Goal: Task Accomplishment & Management: Manage account settings

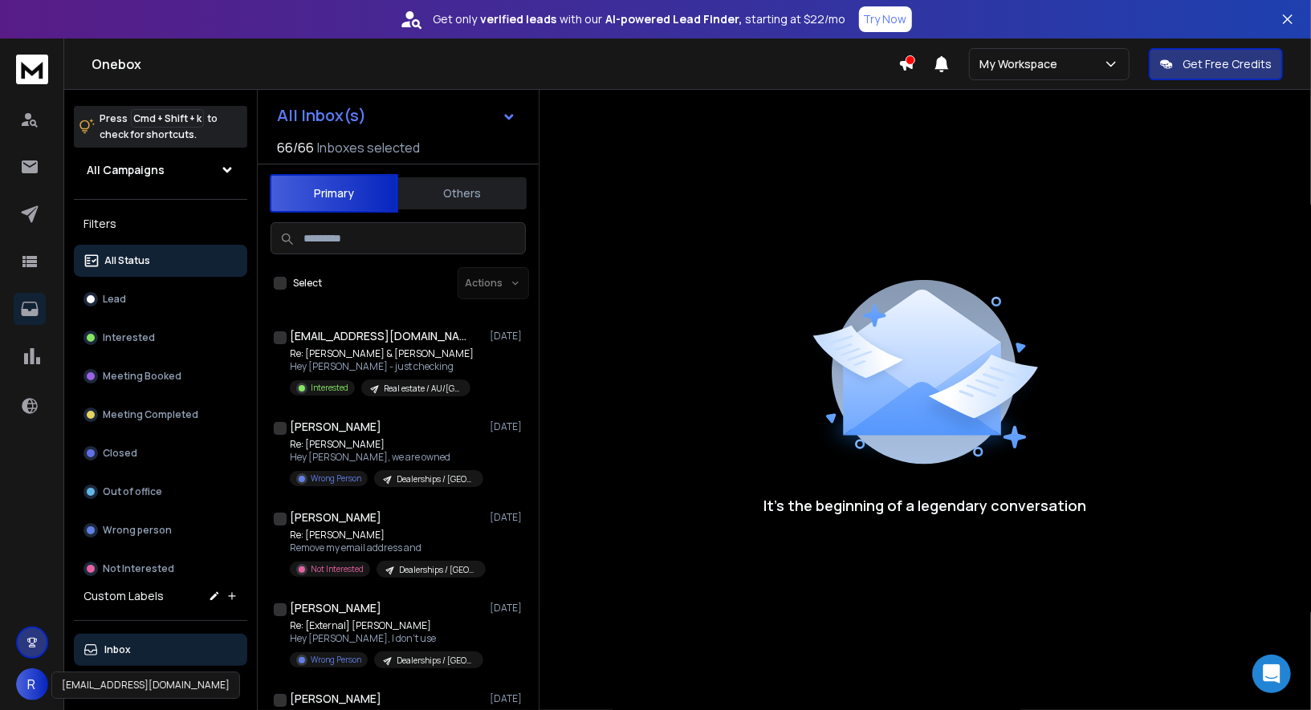
click at [38, 681] on span "R" at bounding box center [32, 685] width 32 height 32
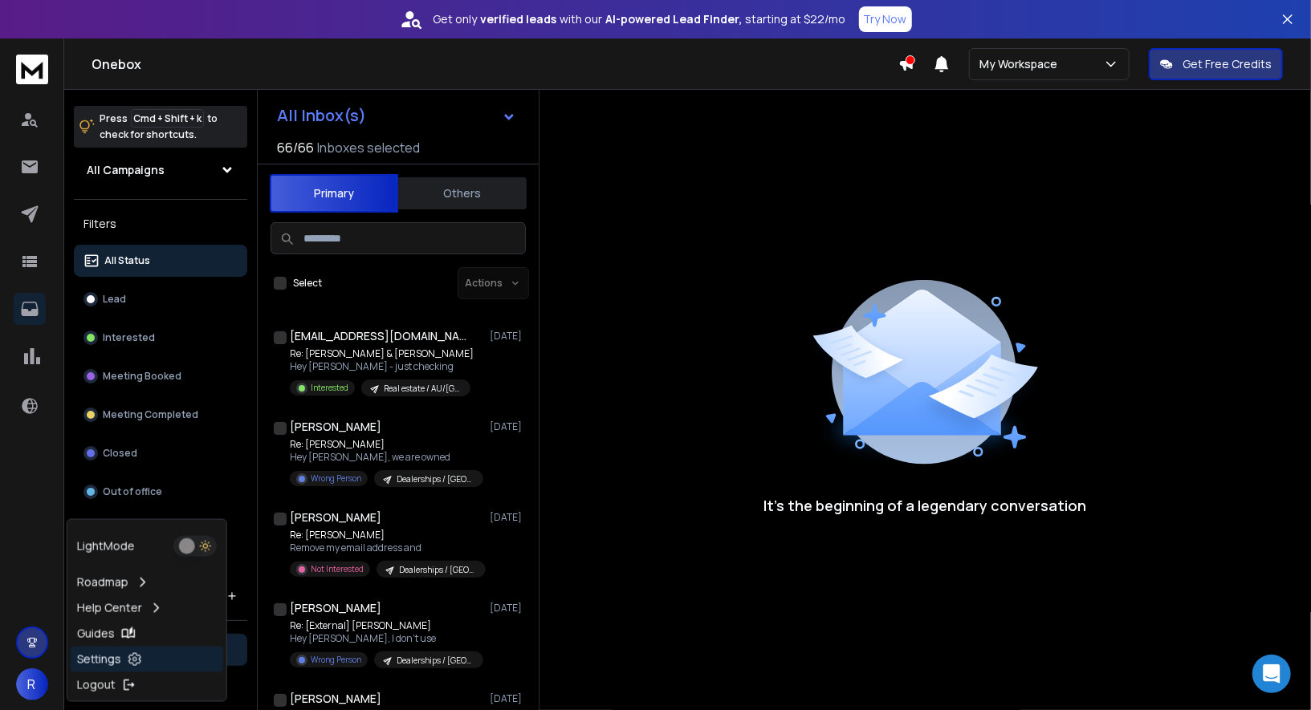
click at [109, 653] on p "Settings" at bounding box center [99, 660] width 44 height 16
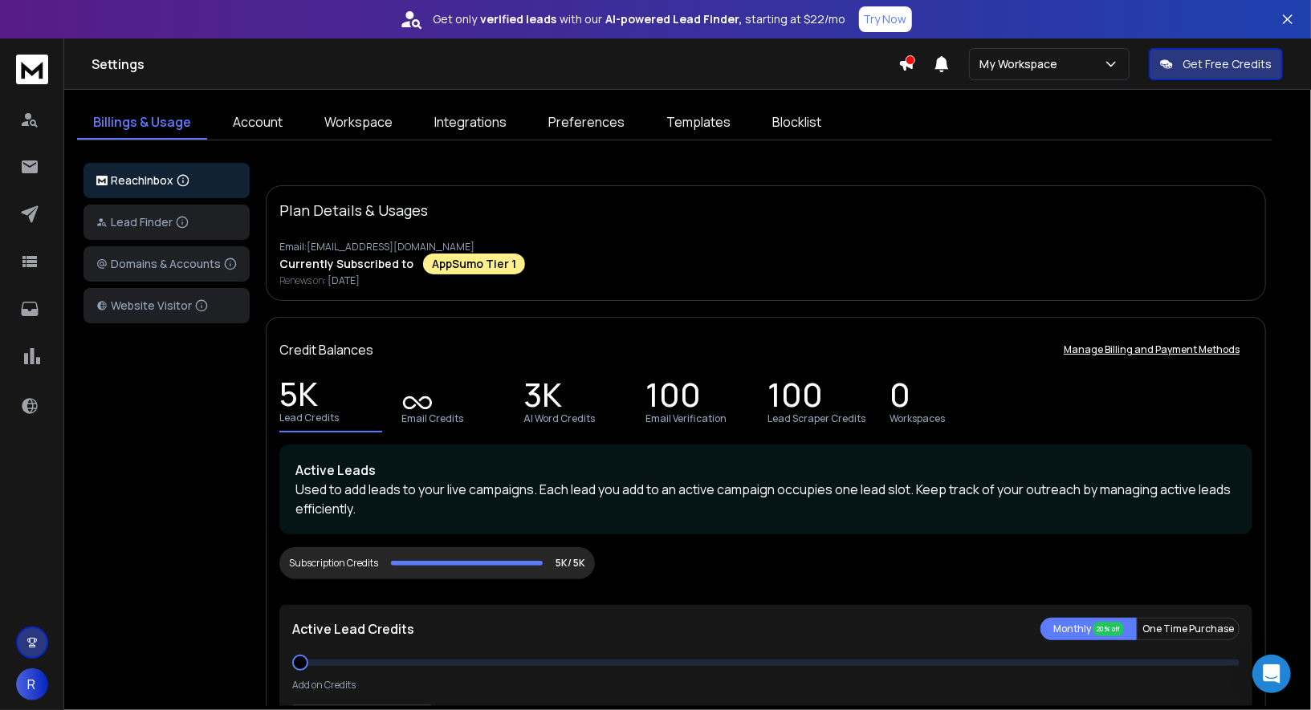
click at [272, 116] on link "Account" at bounding box center [258, 123] width 82 height 34
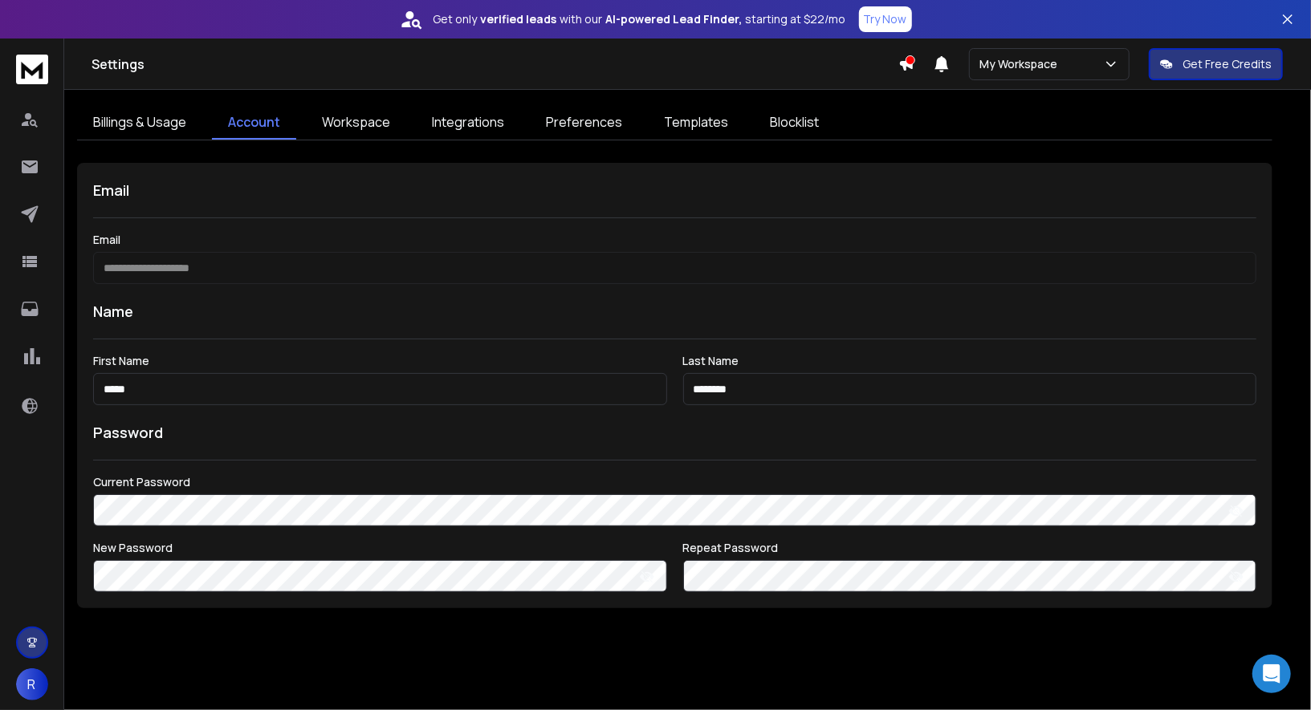
click at [377, 124] on link "Workspace" at bounding box center [356, 123] width 100 height 34
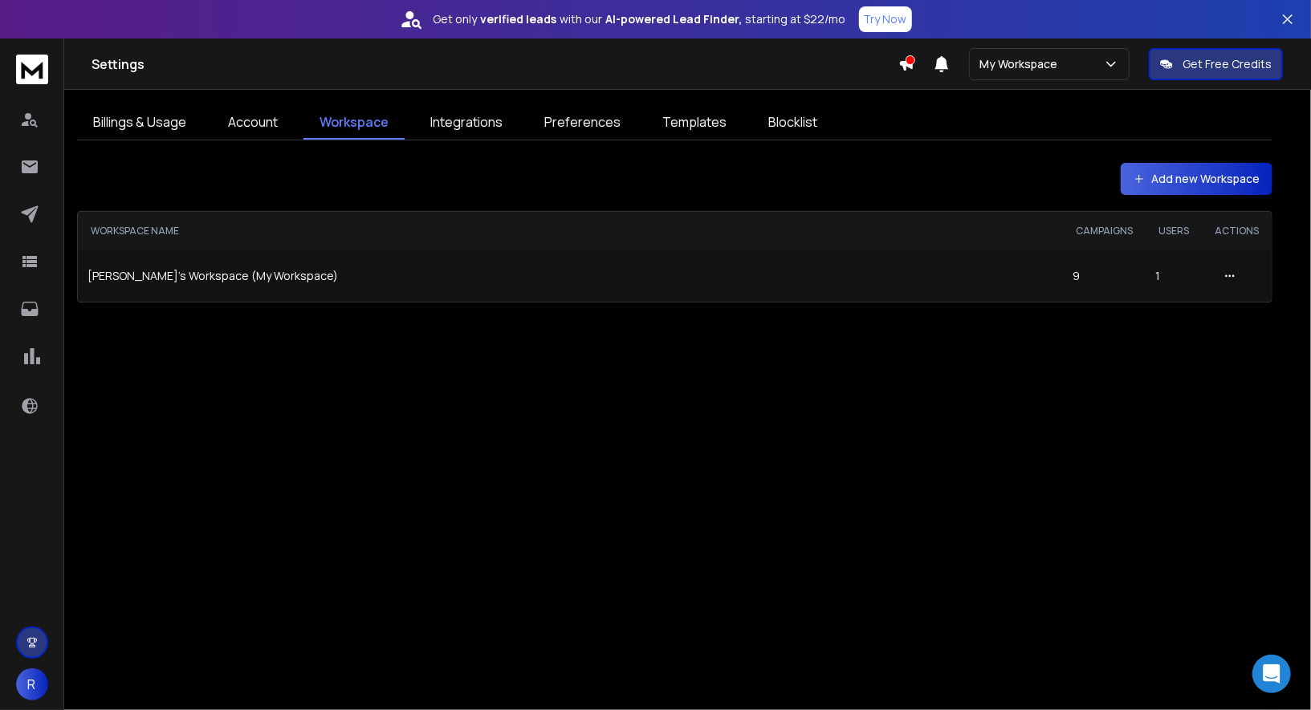
click at [914, 253] on td "[PERSON_NAME]'s Workspace (My Workspace)" at bounding box center [570, 275] width 985 height 51
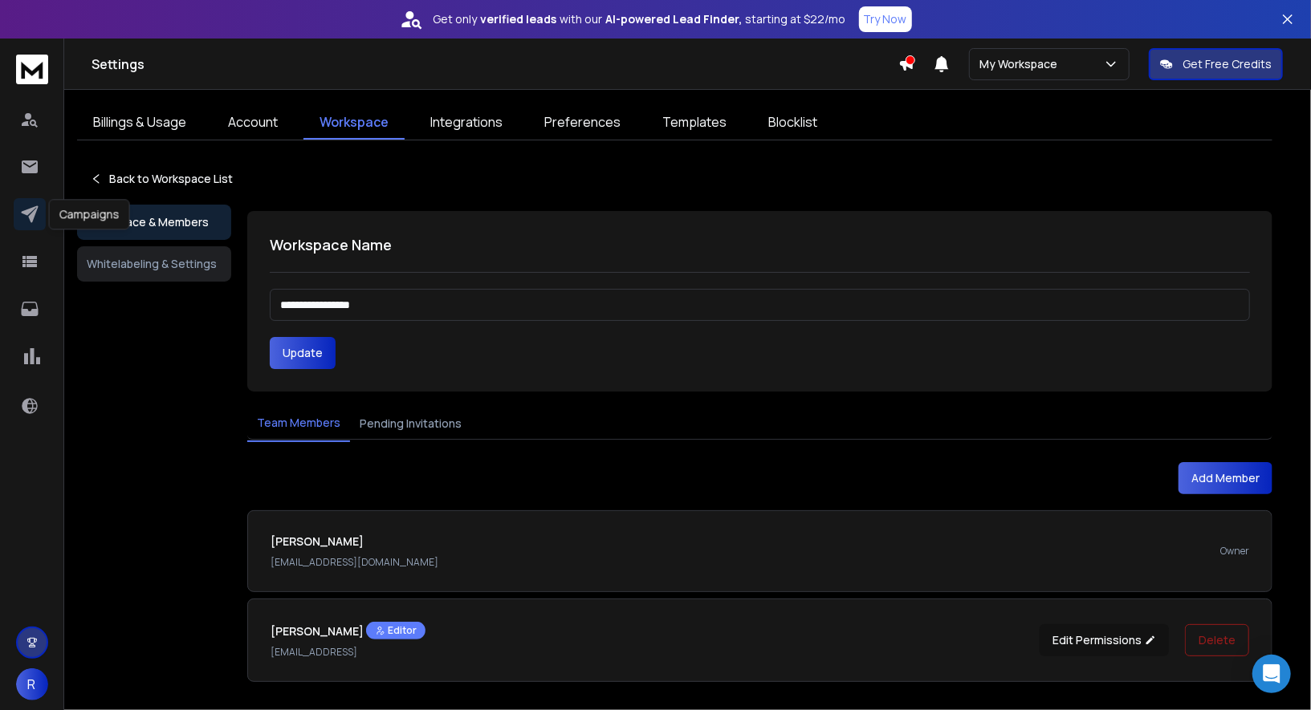
click at [28, 208] on icon at bounding box center [29, 214] width 19 height 19
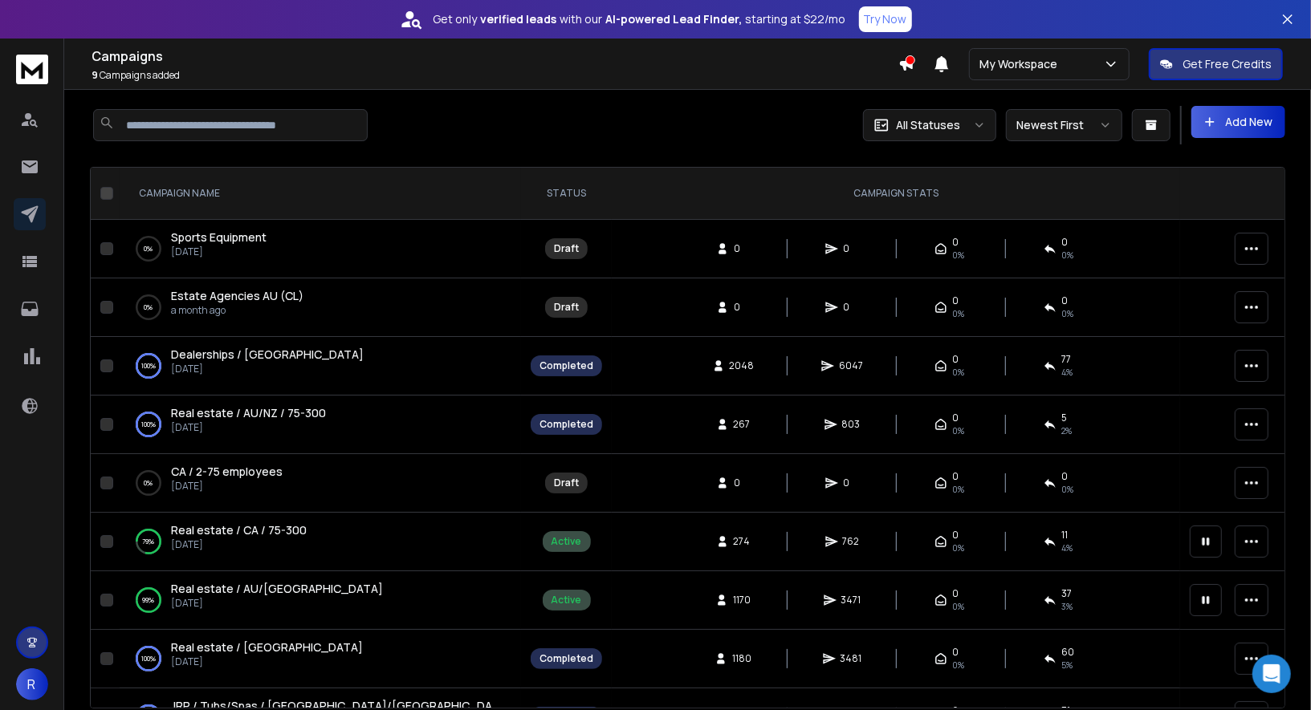
click at [1206, 535] on icon at bounding box center [1205, 542] width 14 height 14
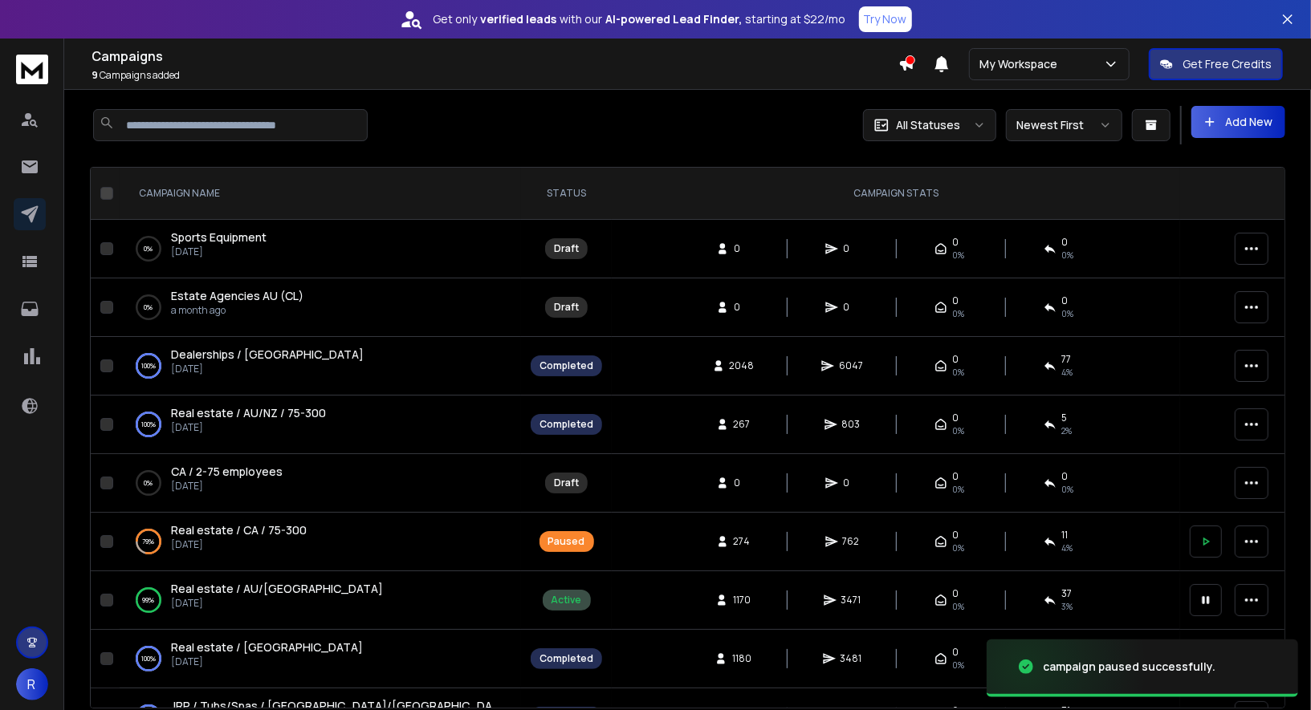
click at [1209, 596] on icon at bounding box center [1205, 600] width 7 height 8
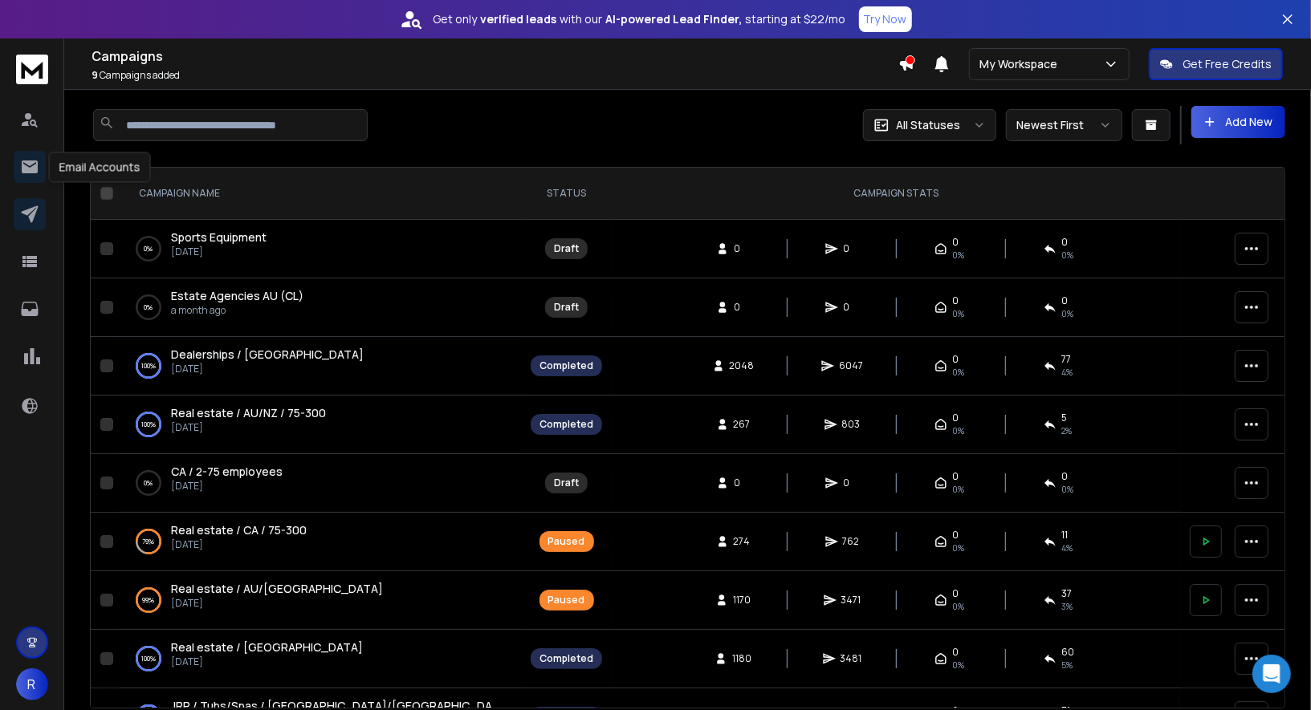
click at [27, 161] on icon at bounding box center [30, 167] width 16 height 13
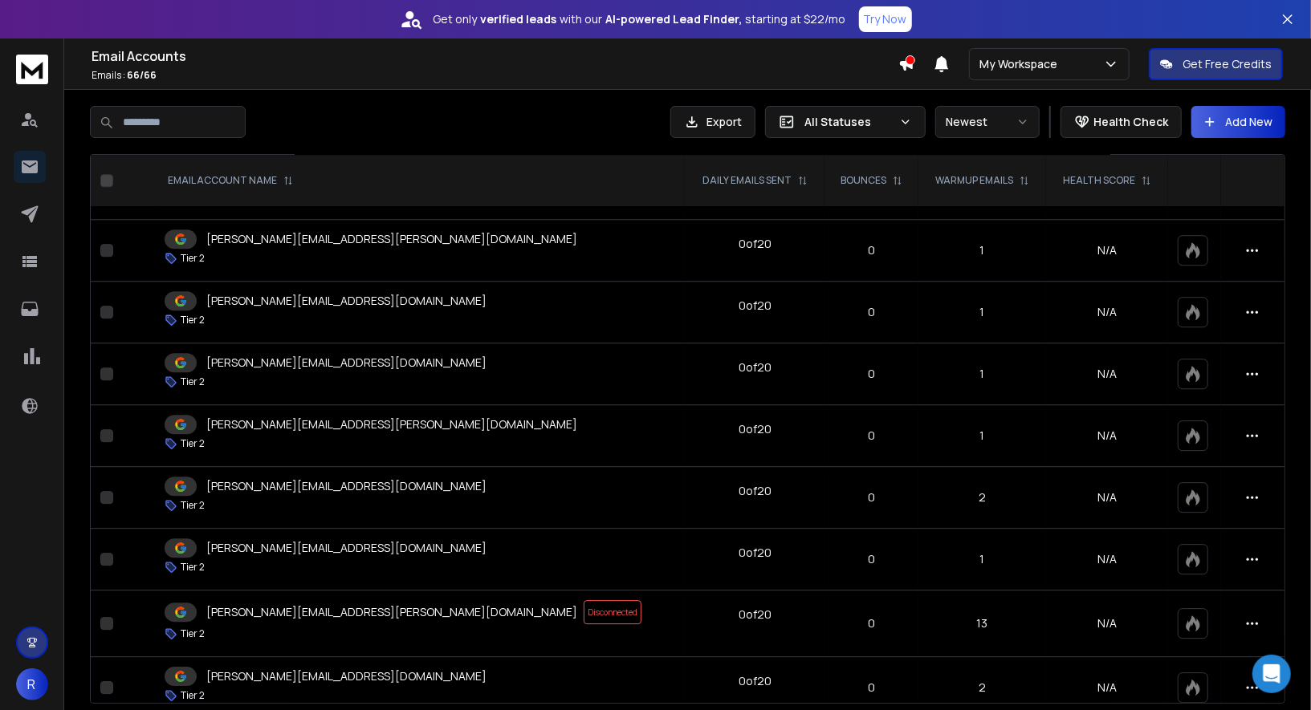
scroll to position [2823, 0]
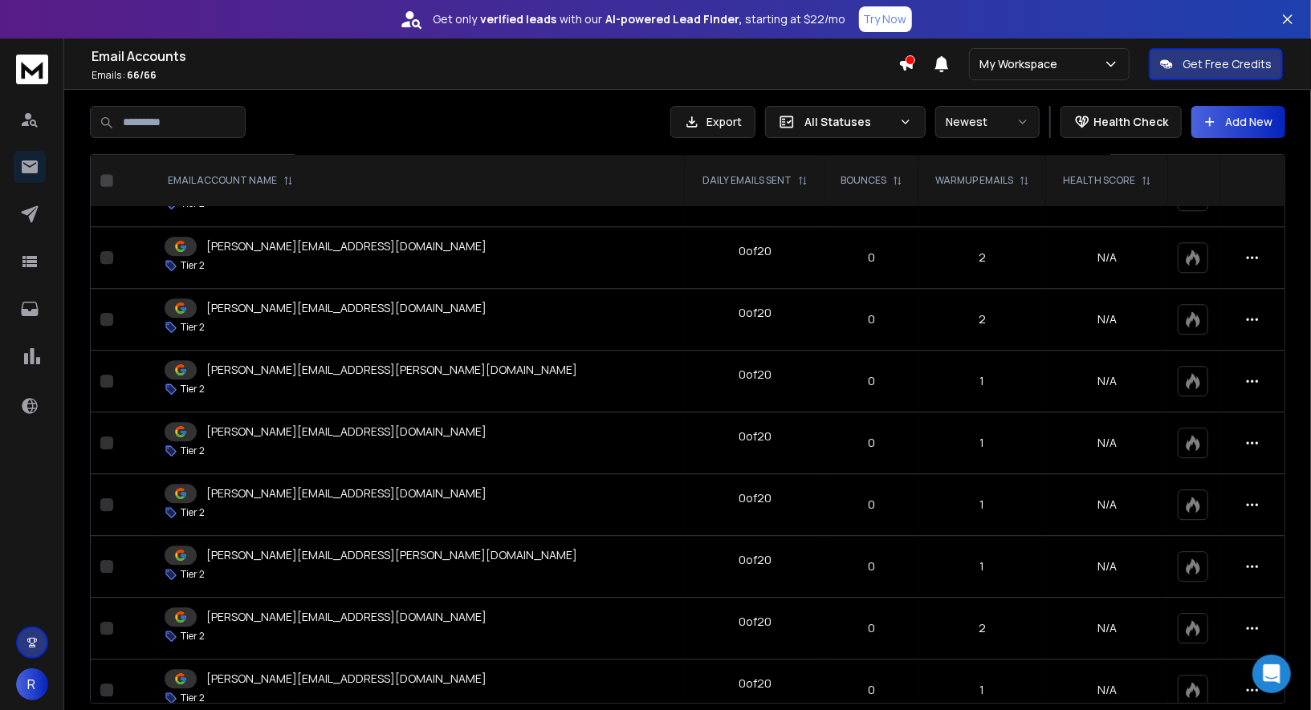
click at [894, 110] on div "All Statuses" at bounding box center [845, 122] width 161 height 32
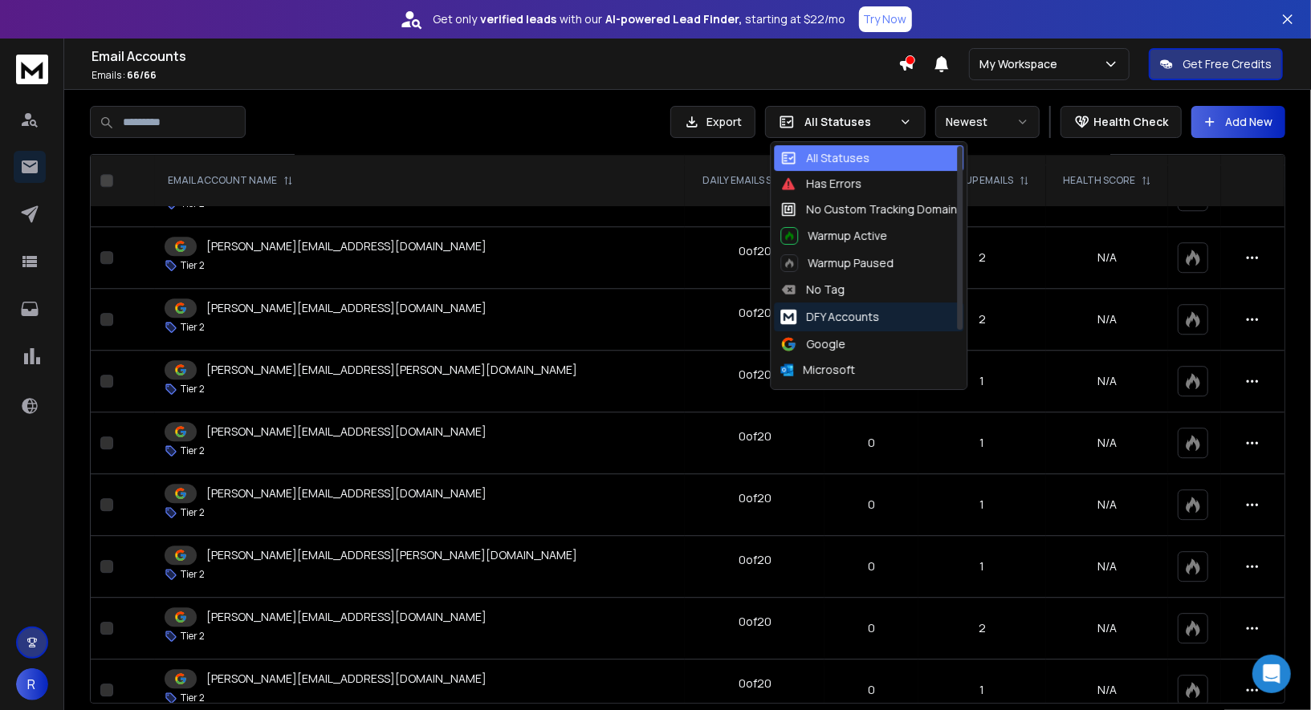
scroll to position [72, 0]
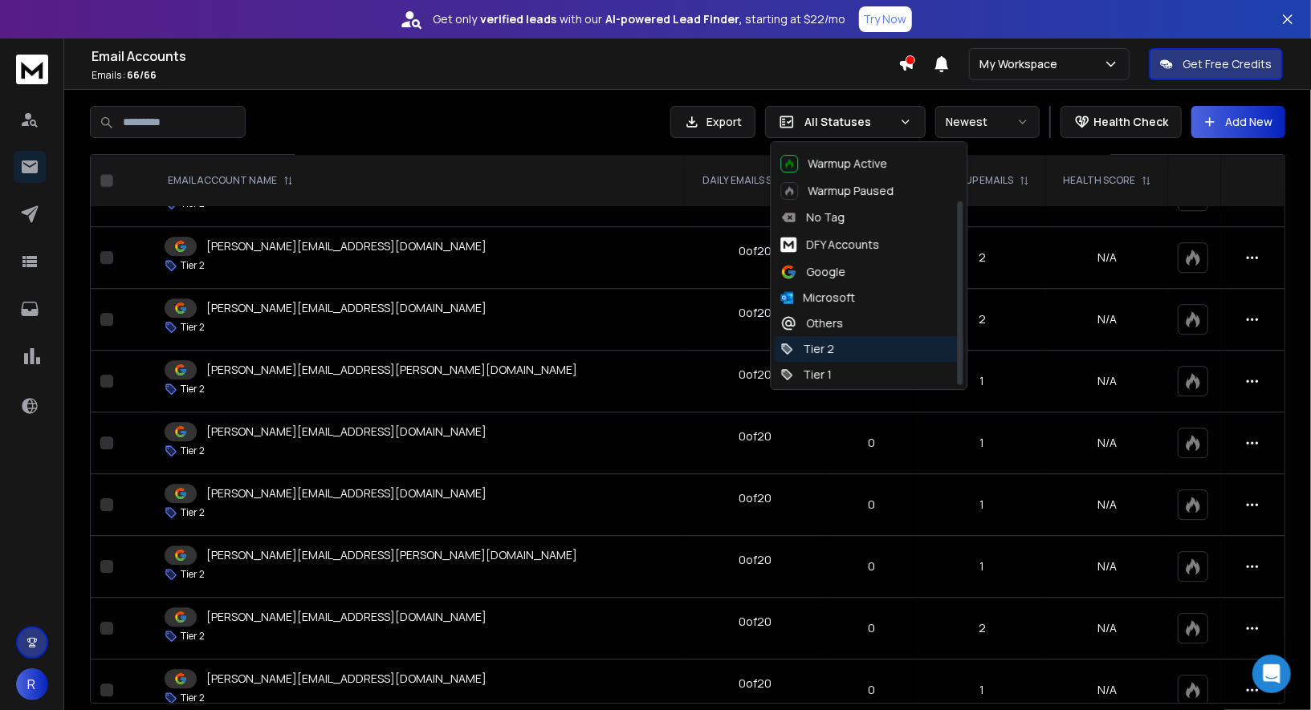
click at [830, 347] on div "Tier 2" at bounding box center [807, 349] width 54 height 16
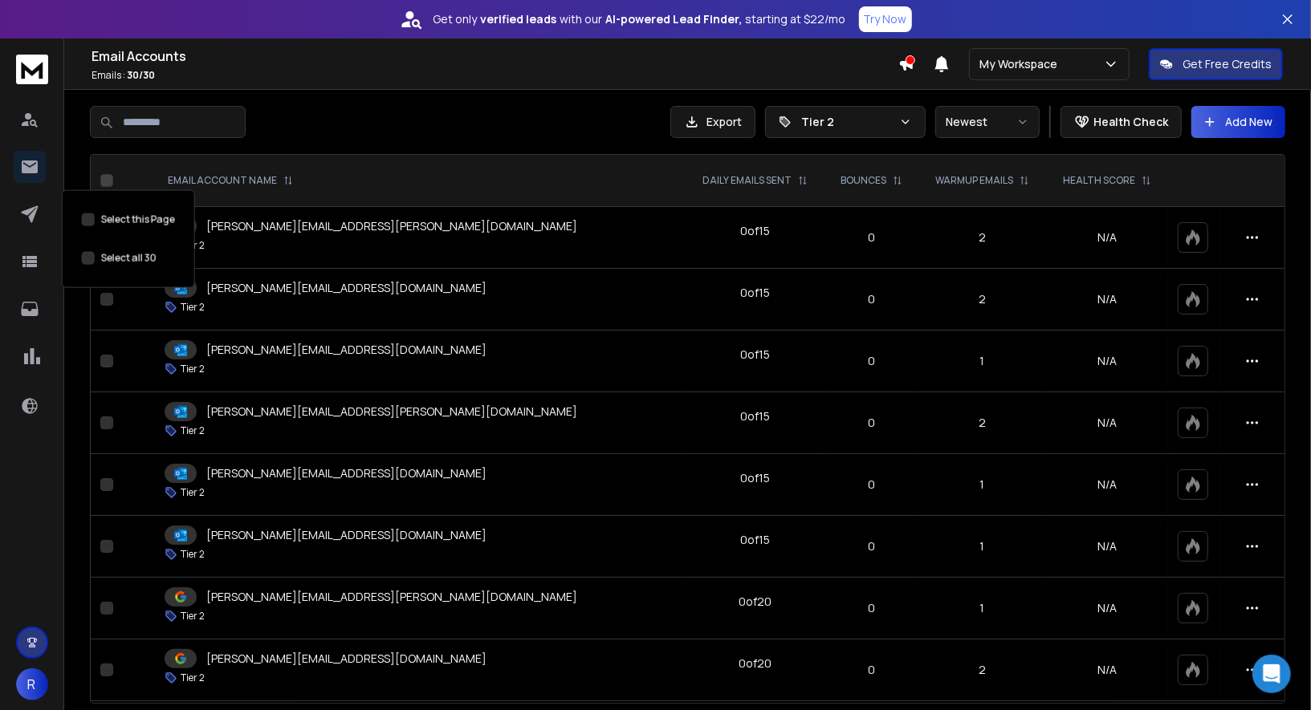
click at [104, 178] on button "Select this Page" at bounding box center [106, 180] width 13 height 13
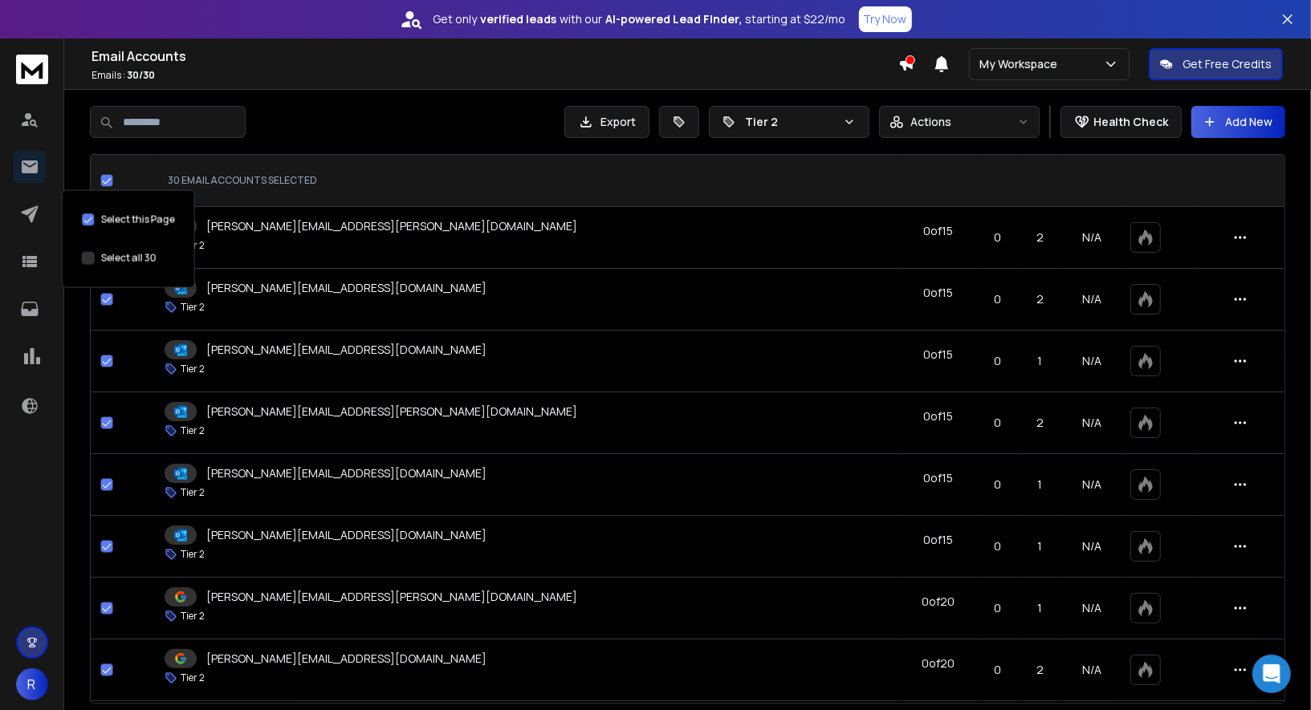
click at [88, 258] on button "Select this Page" at bounding box center [88, 258] width 13 height 13
click at [996, 128] on div "Actions" at bounding box center [950, 122] width 122 height 16
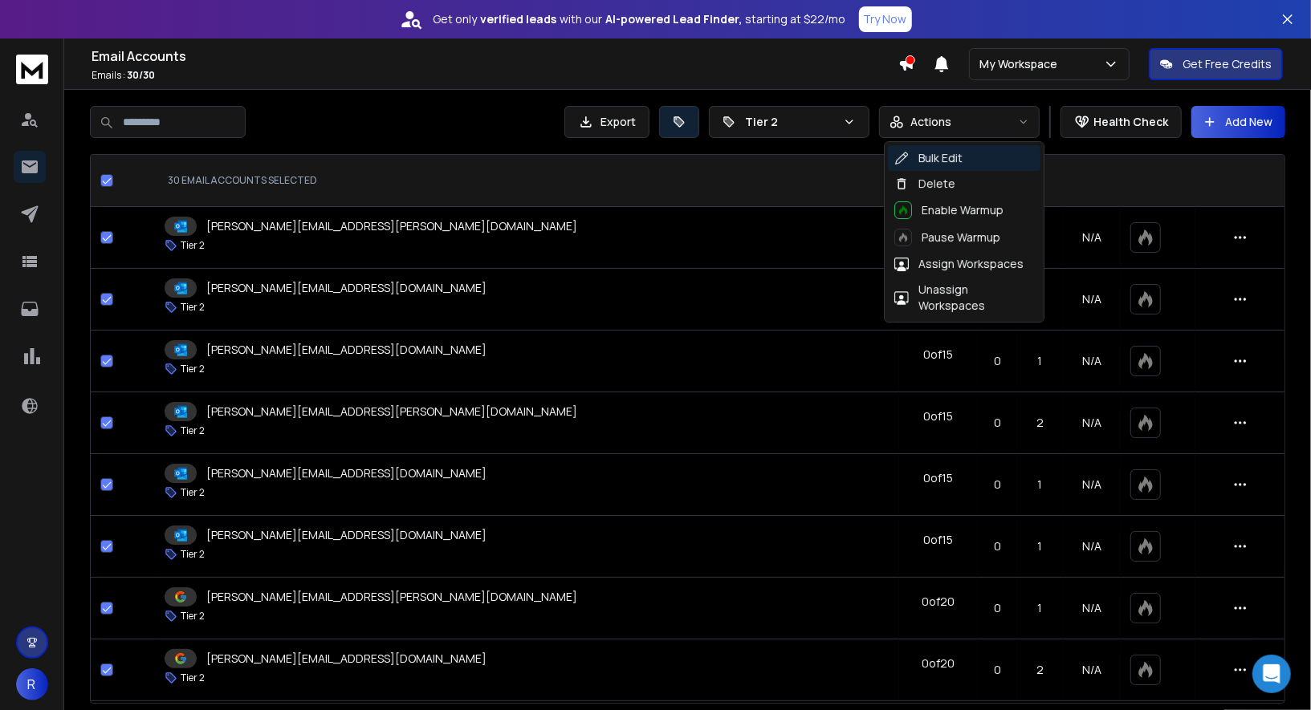
click at [682, 127] on icon at bounding box center [679, 122] width 13 height 13
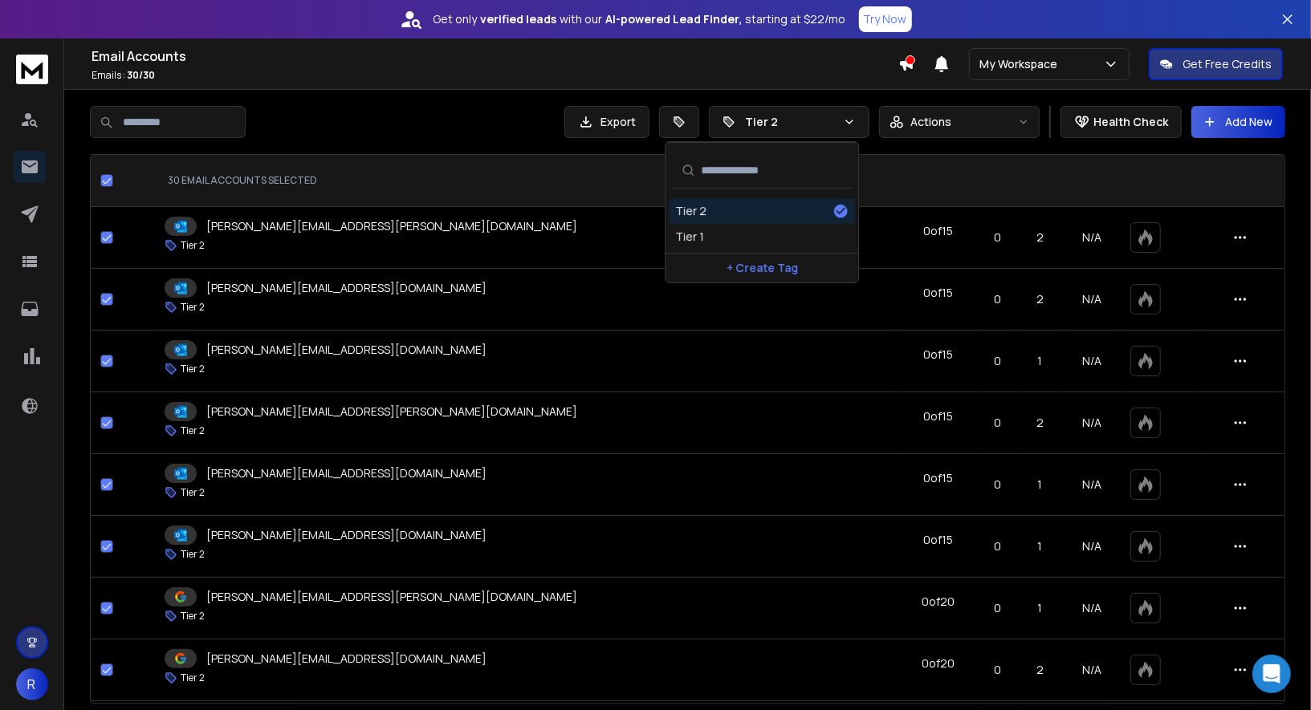
click at [789, 114] on p "Tier 2" at bounding box center [791, 122] width 92 height 16
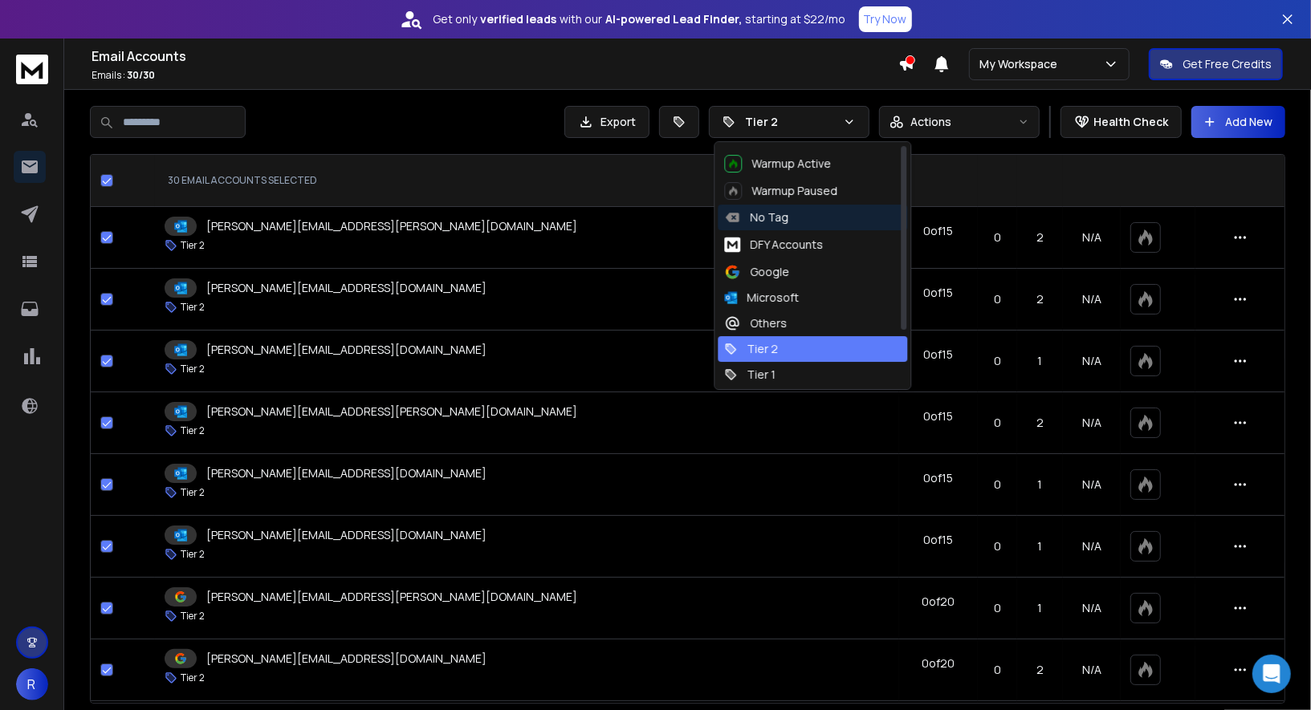
scroll to position [0, 0]
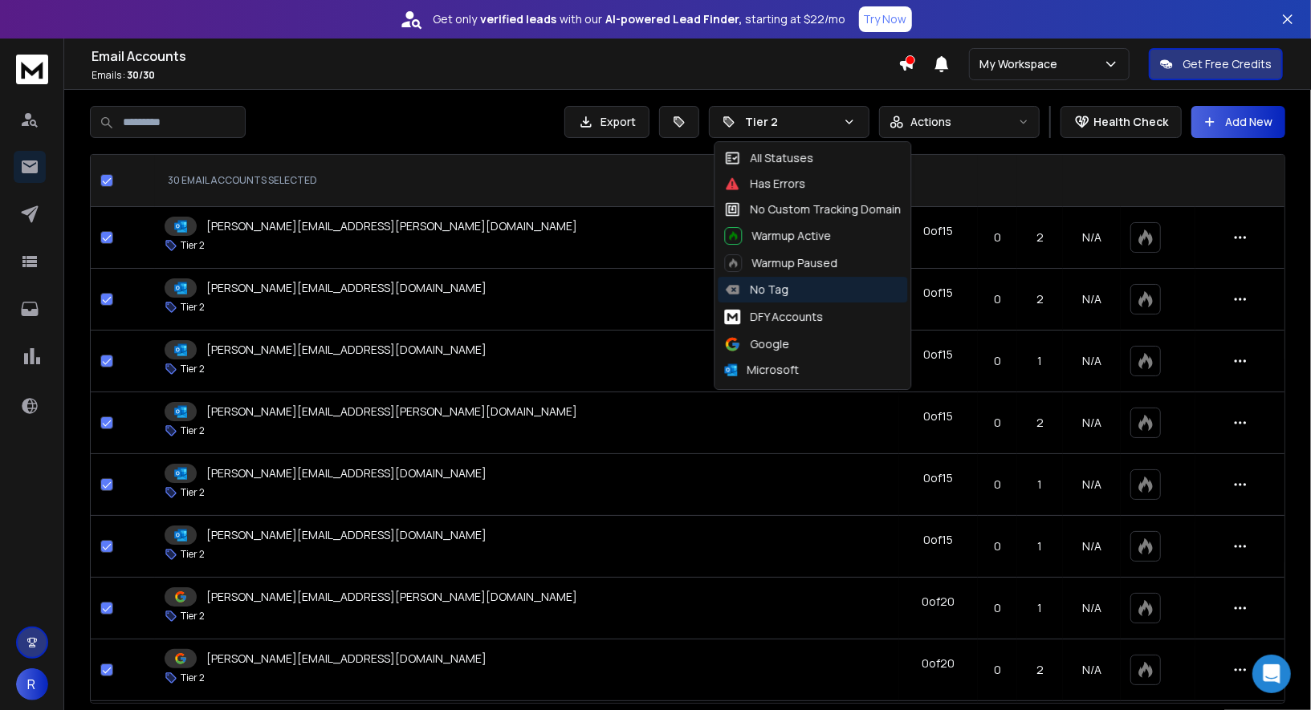
click at [571, 290] on div "[PERSON_NAME][EMAIL_ADDRESS][DOMAIN_NAME]" at bounding box center [527, 288] width 725 height 19
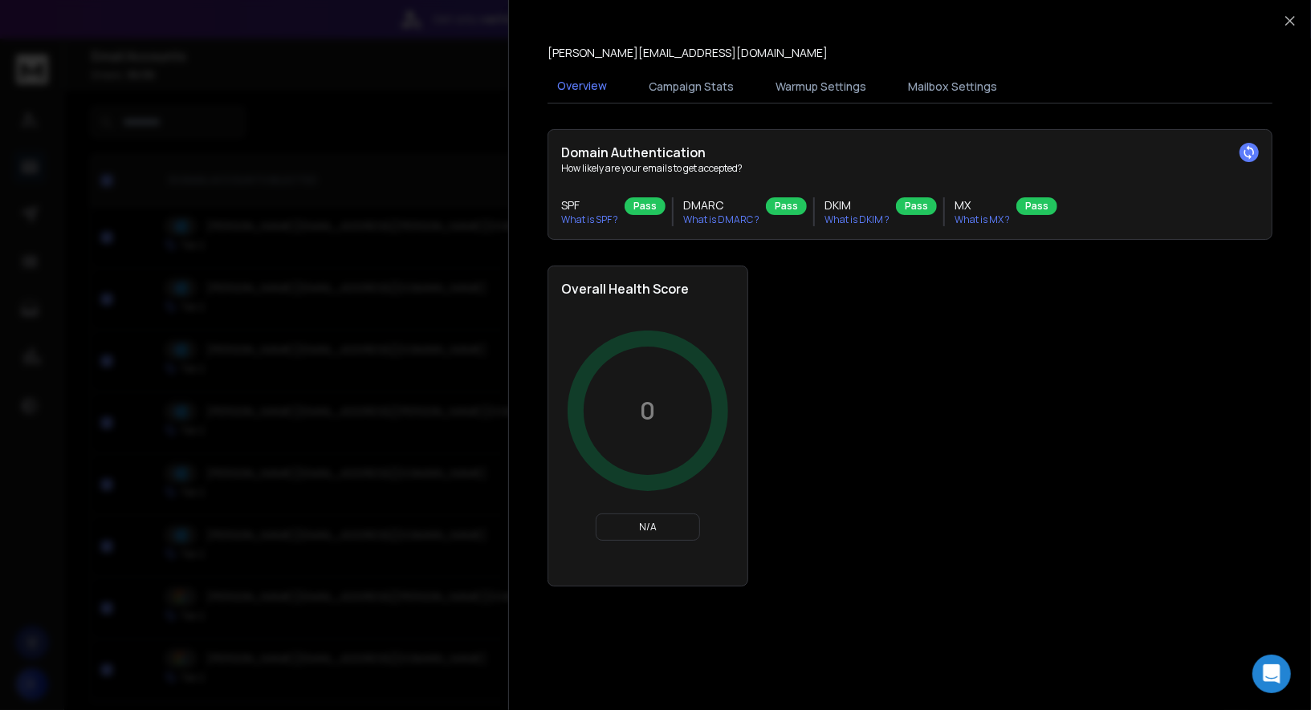
click at [444, 276] on div at bounding box center [655, 355] width 1311 height 710
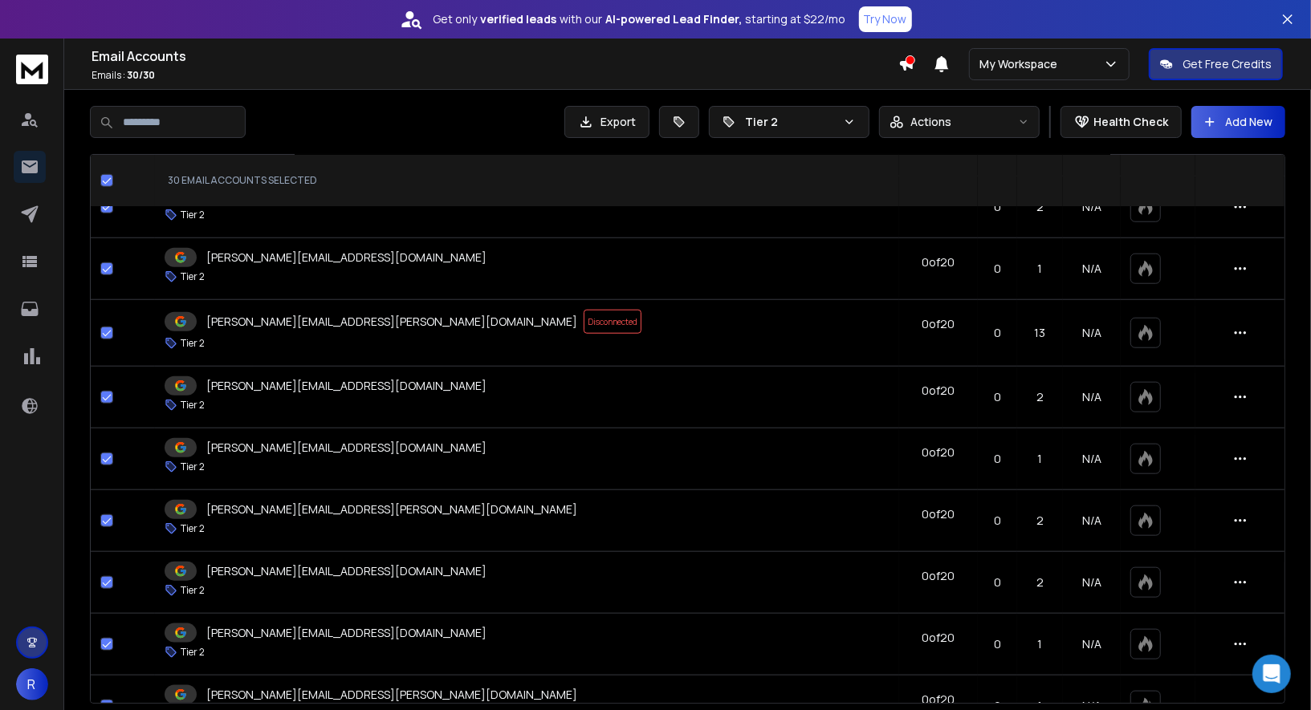
scroll to position [1361, 0]
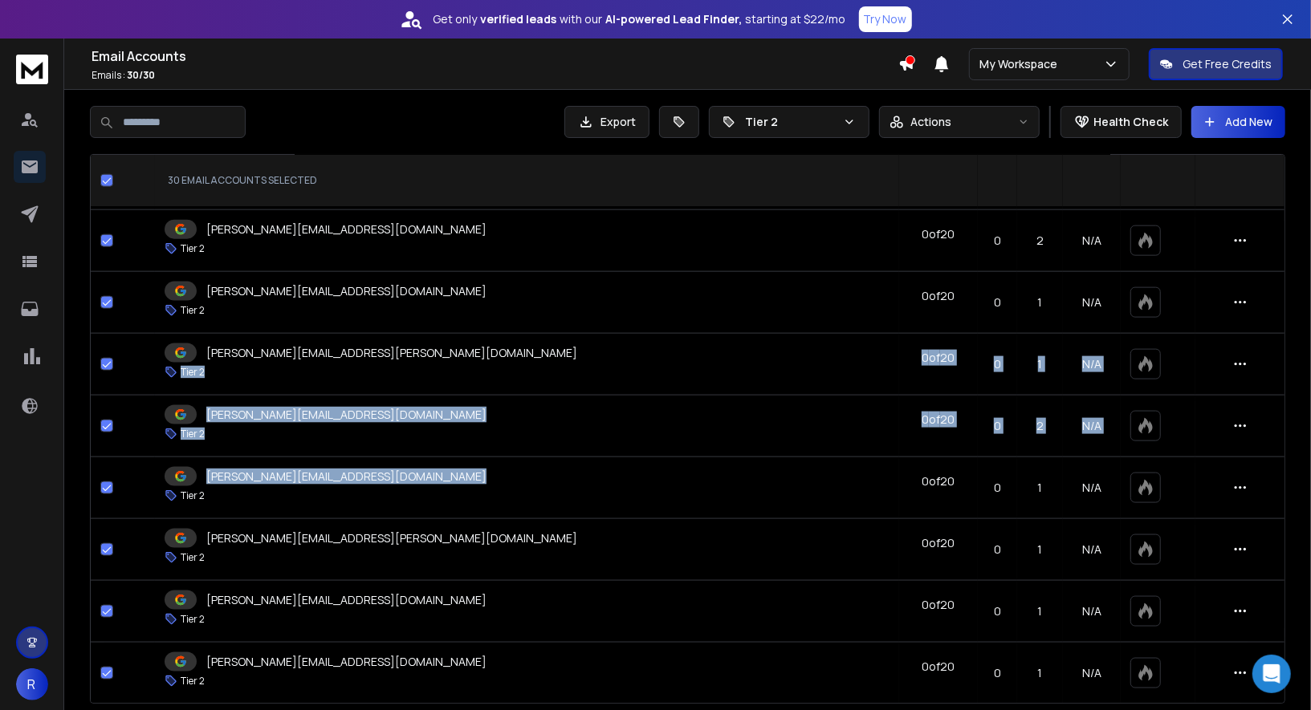
drag, startPoint x: 378, startPoint y: 475, endPoint x: 177, endPoint y: 373, distance: 225.1
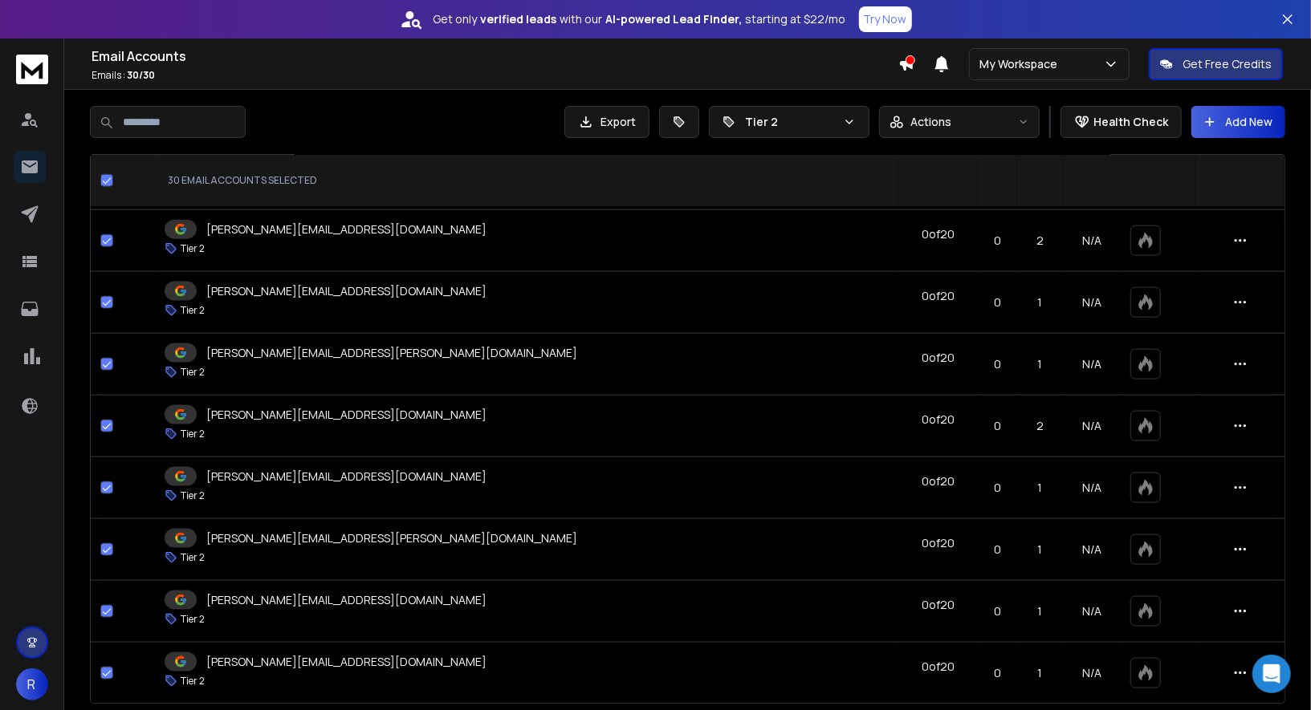
click at [365, 117] on div at bounding box center [322, 122] width 465 height 32
click at [630, 116] on button "Export" at bounding box center [606, 122] width 85 height 32
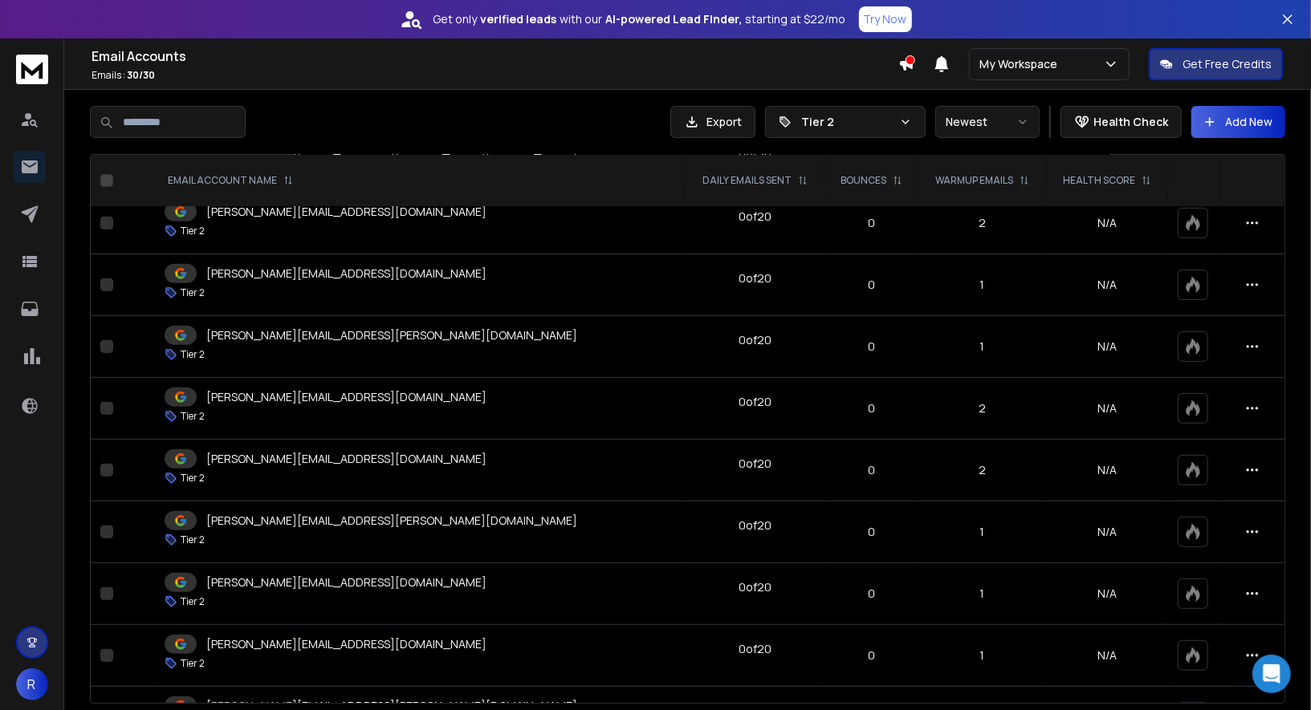
scroll to position [504, 0]
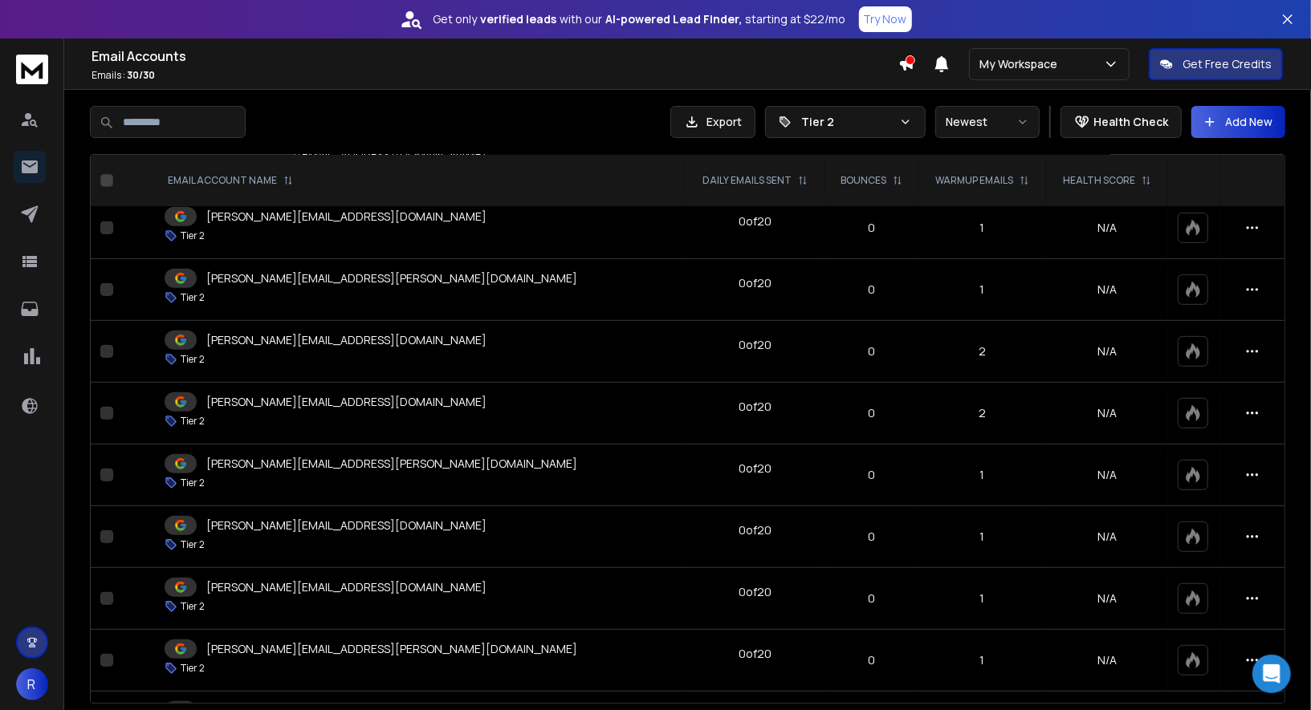
click at [839, 120] on p "Tier 2" at bounding box center [847, 122] width 92 height 16
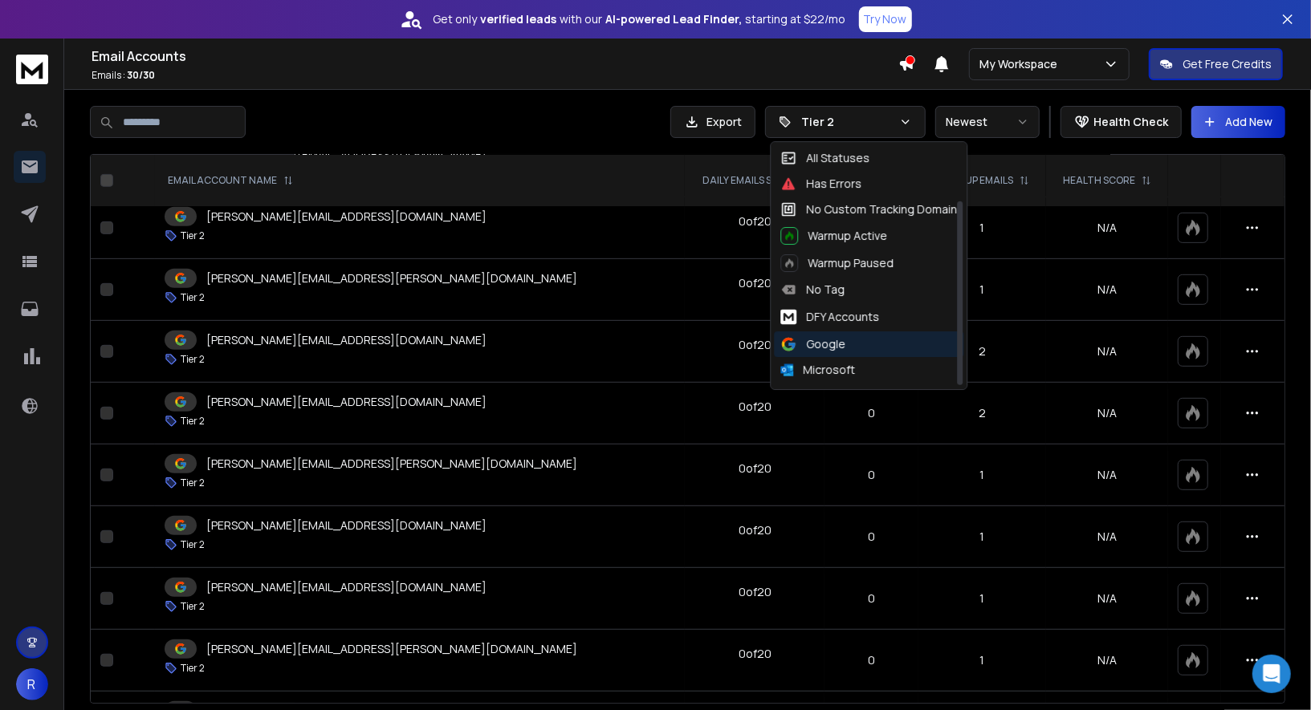
scroll to position [72, 0]
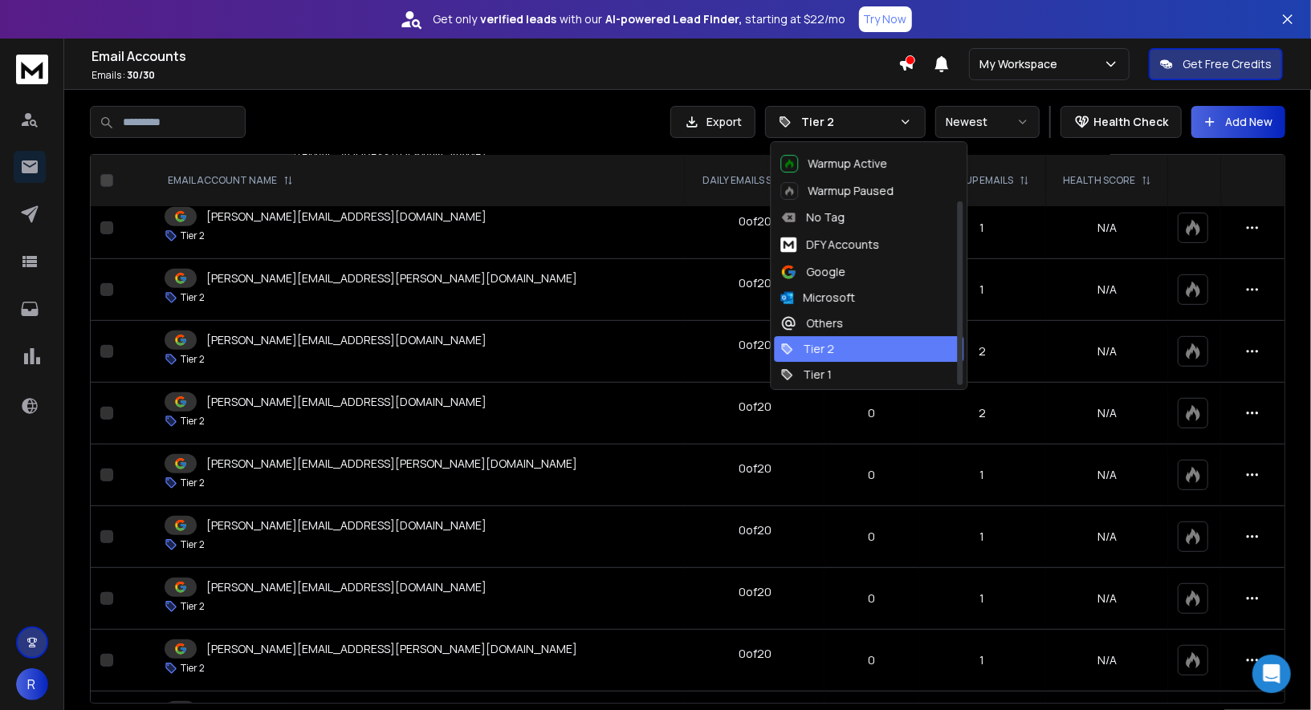
click at [834, 349] on div "Tier 2" at bounding box center [868, 349] width 189 height 26
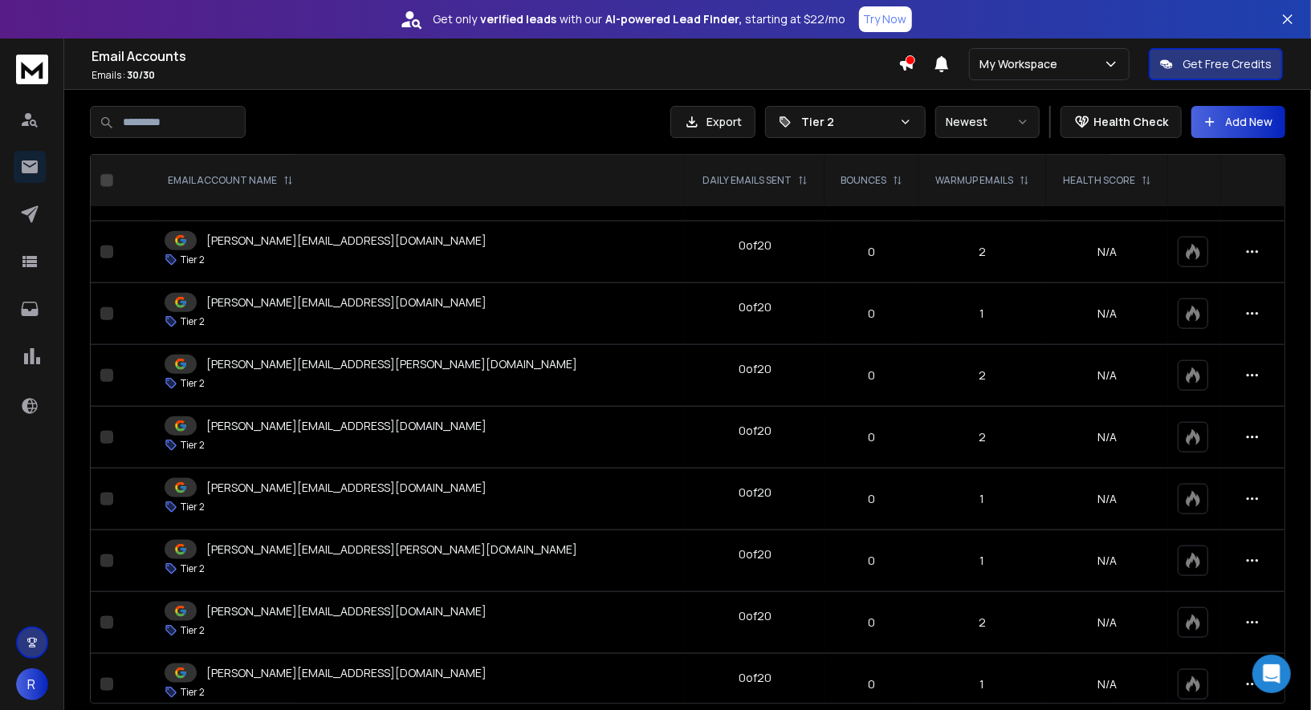
scroll to position [1361, 0]
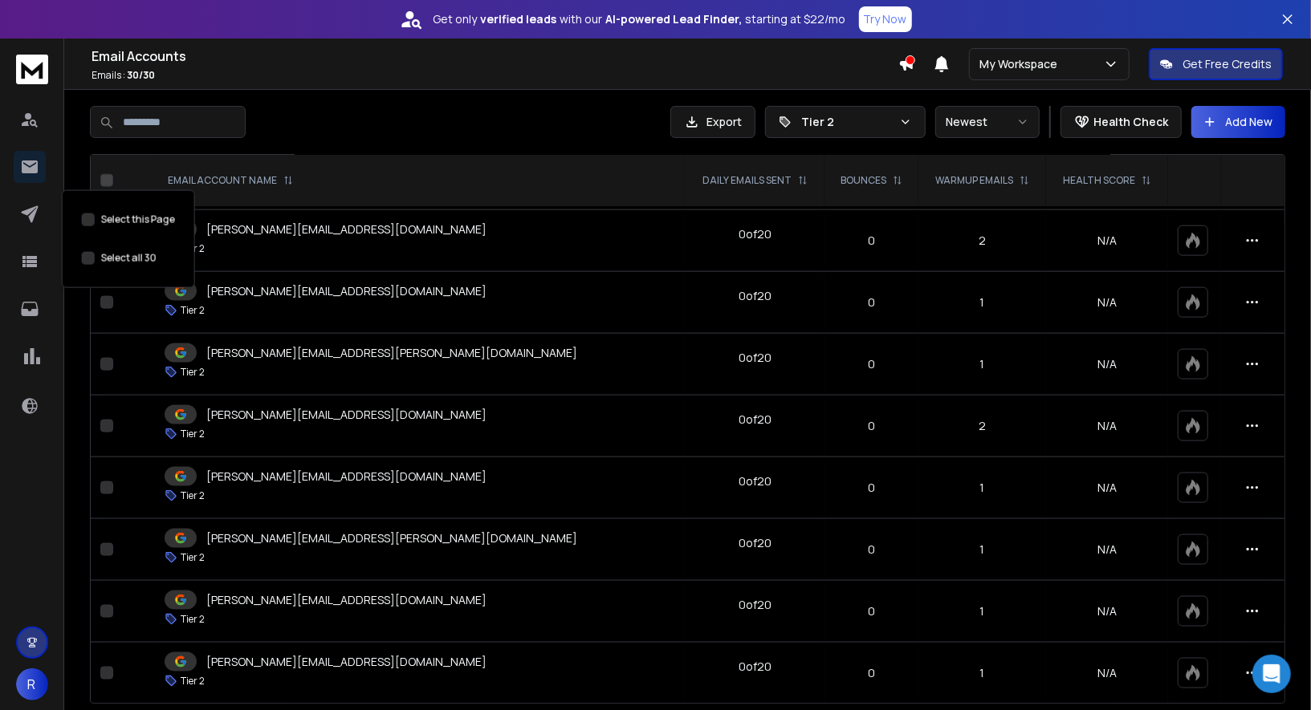
click at [112, 174] on button "Select this Page" at bounding box center [106, 180] width 13 height 13
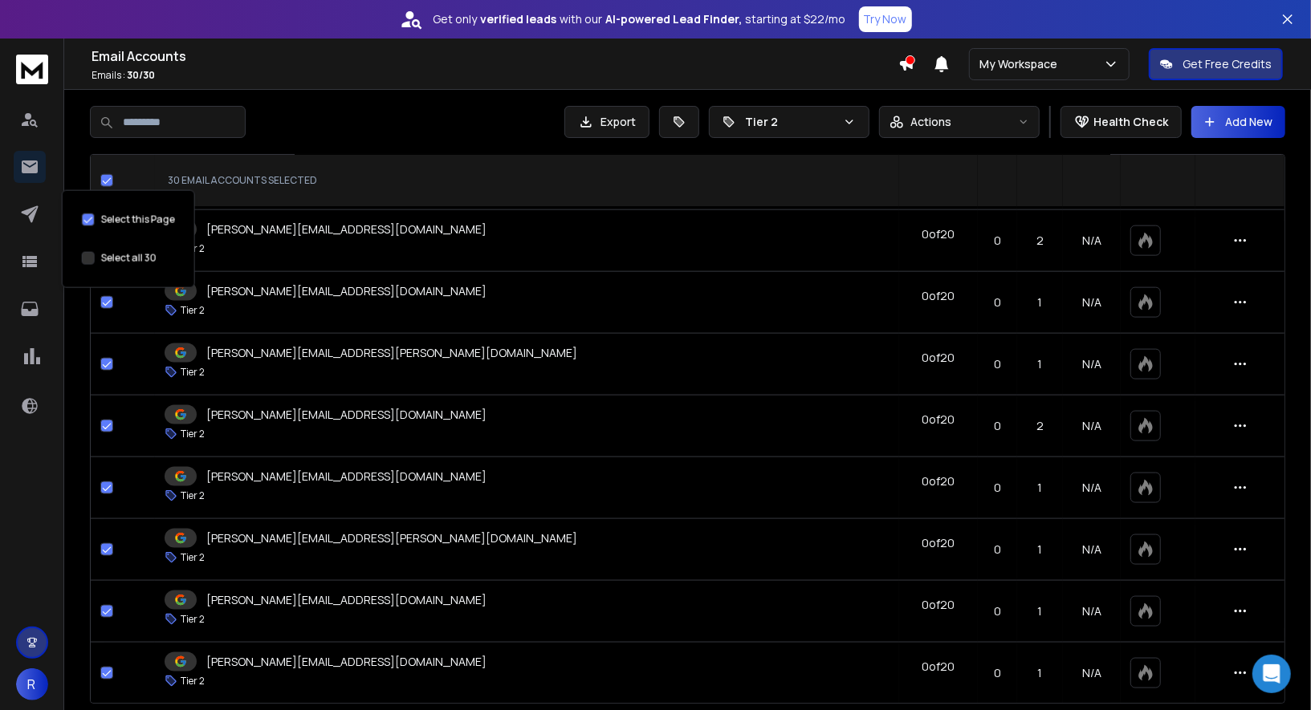
click at [87, 256] on button "Select this Page" at bounding box center [88, 258] width 13 height 13
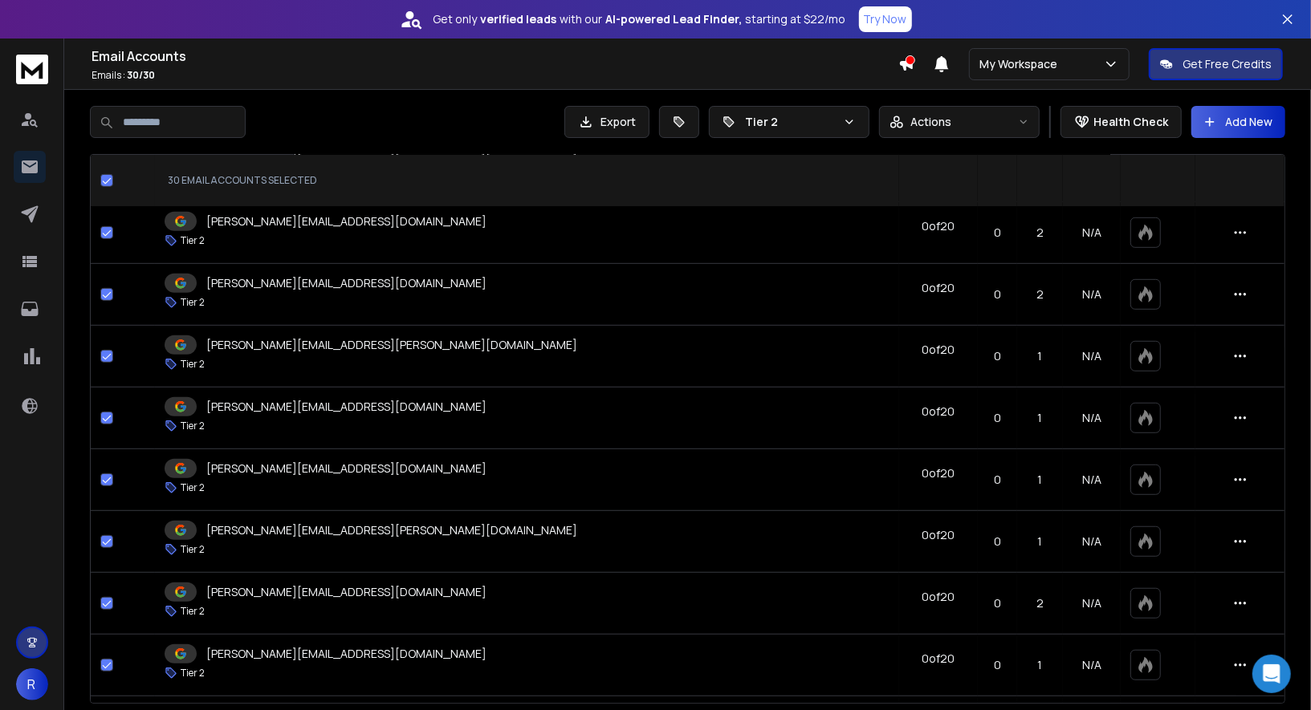
scroll to position [0, 0]
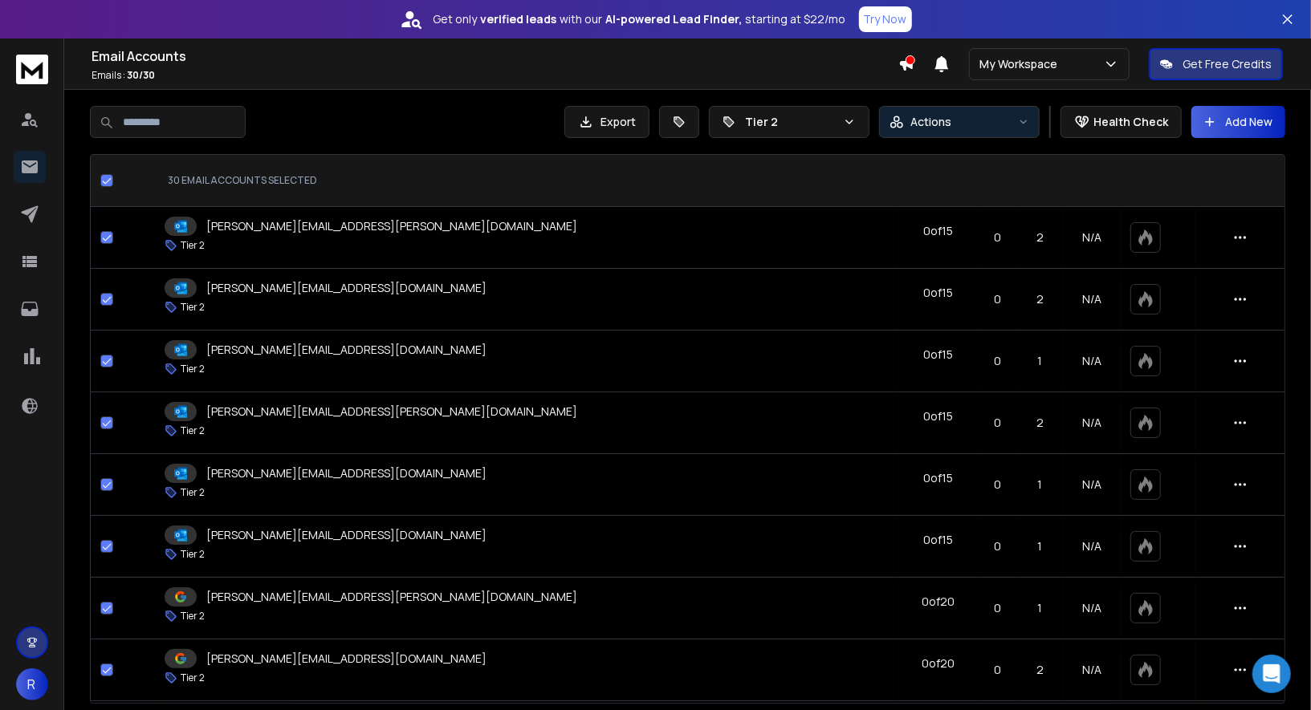
click at [949, 112] on button "Actions" at bounding box center [959, 122] width 161 height 32
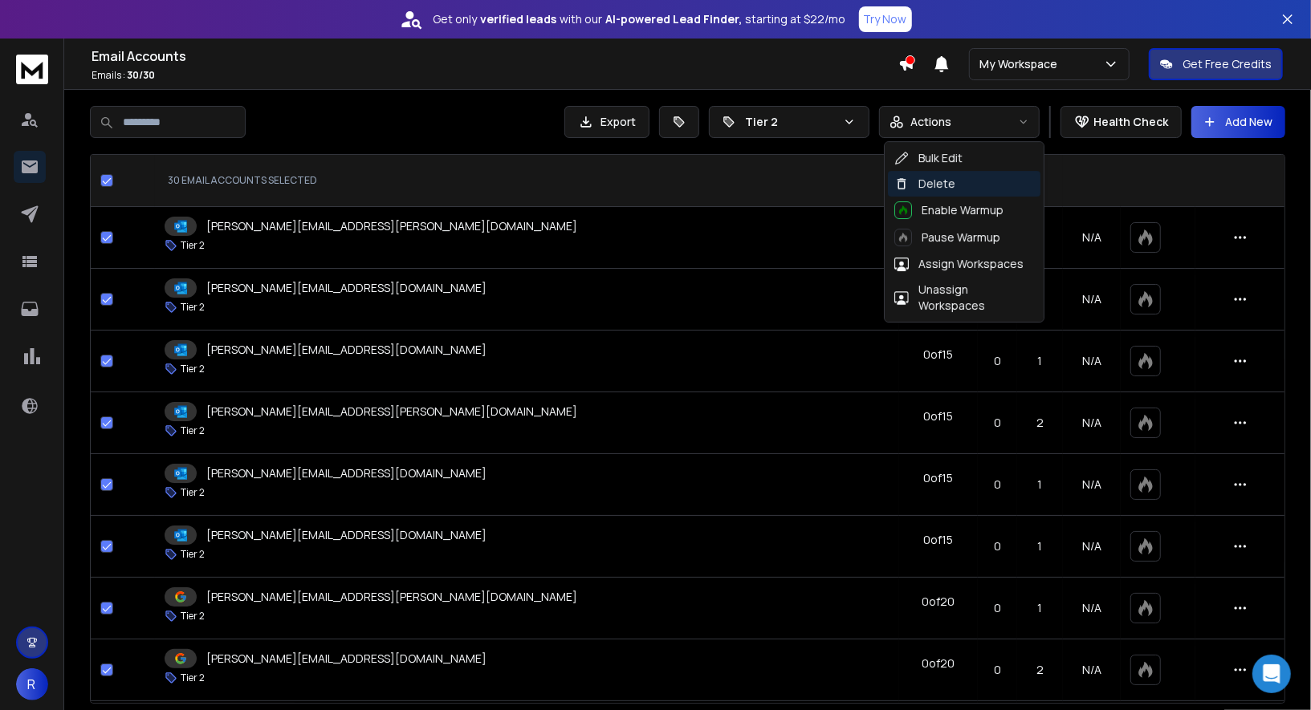
click at [996, 189] on div "Delete" at bounding box center [964, 184] width 153 height 26
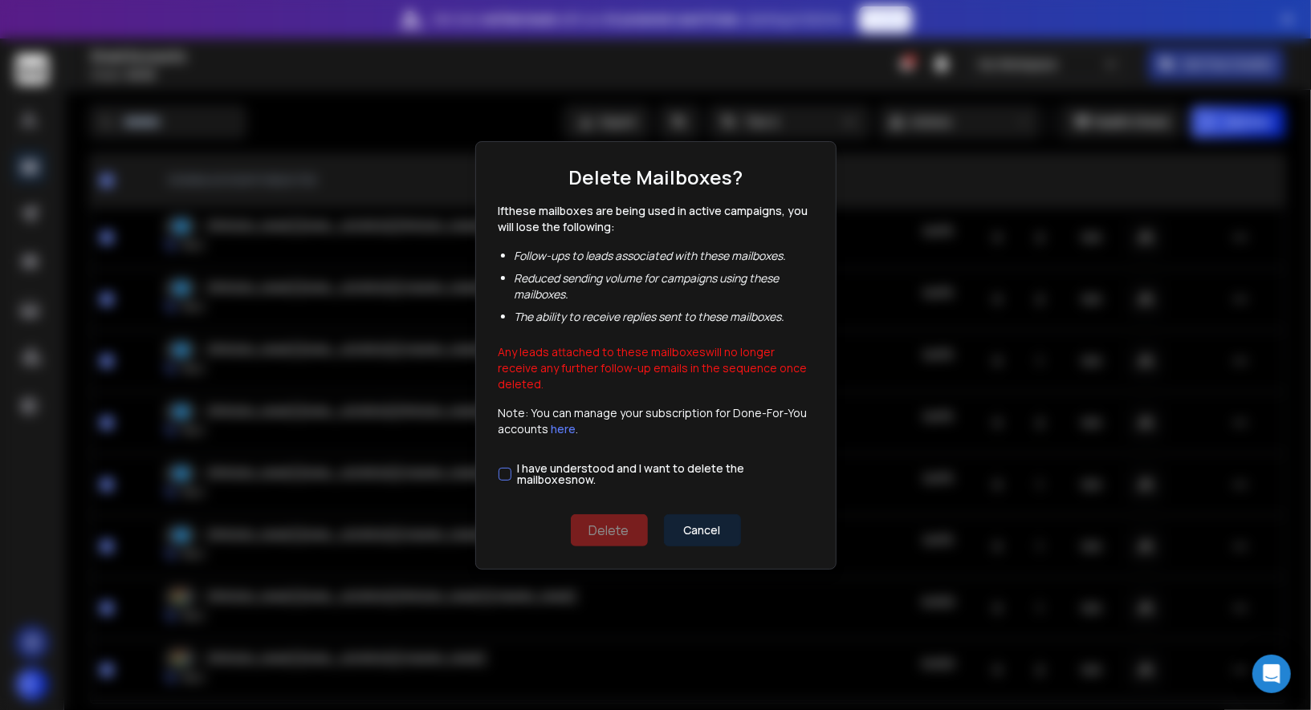
click at [512, 466] on div "I have understood and I want to delete the mailbox es now." at bounding box center [655, 467] width 315 height 35
click at [507, 468] on button "I have understood and I want to delete the mailbox es now." at bounding box center [504, 474] width 13 height 13
click at [698, 521] on button "Cancel" at bounding box center [702, 531] width 77 height 32
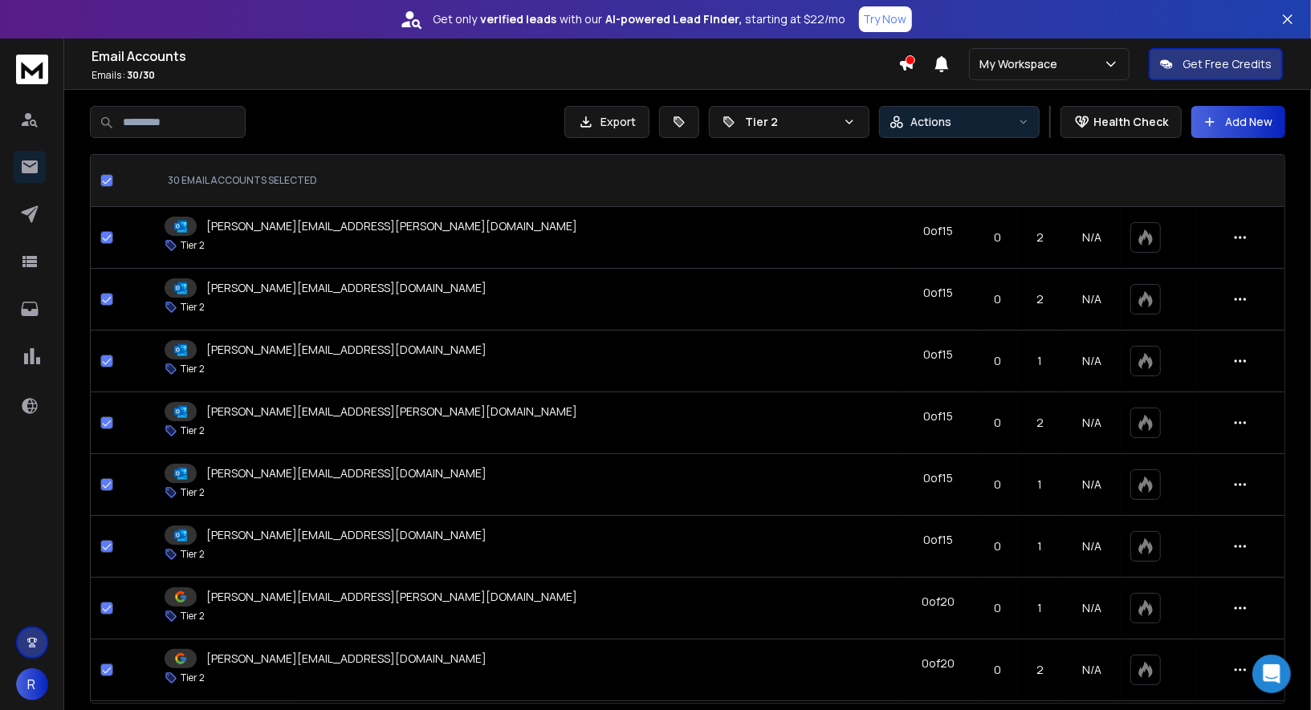
click at [942, 131] on button "Actions" at bounding box center [959, 122] width 161 height 32
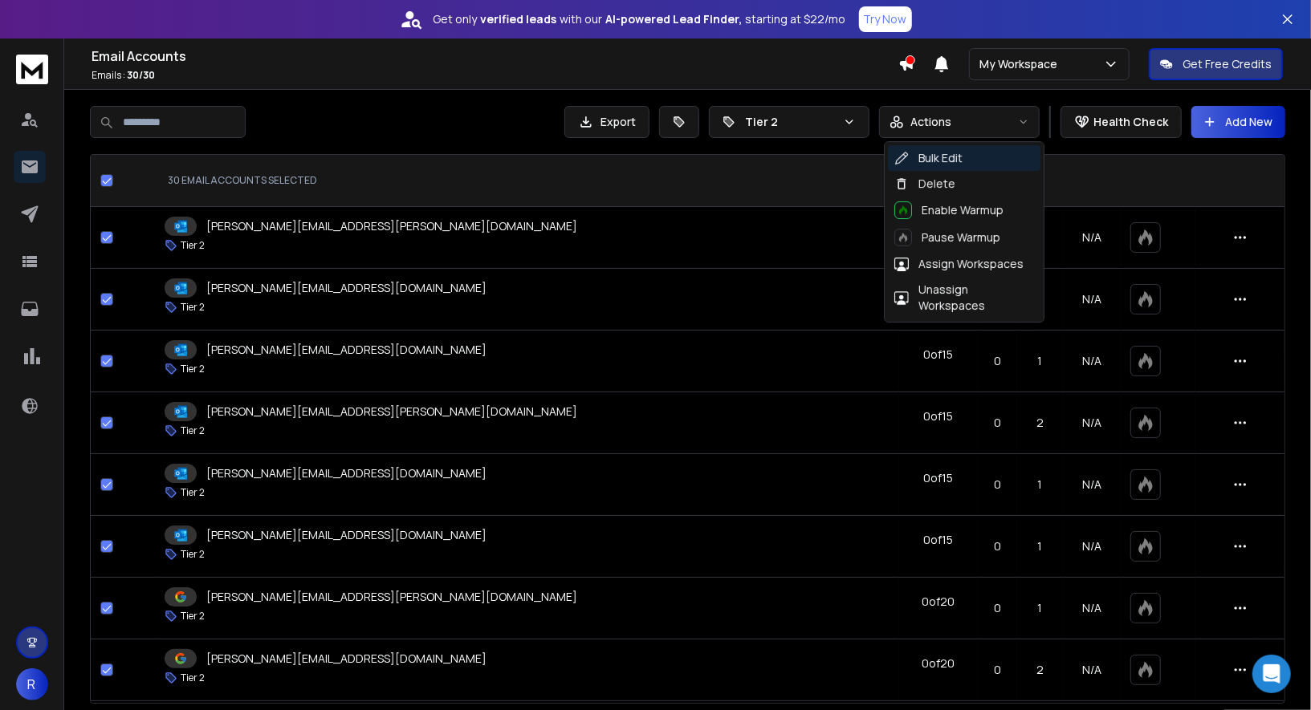
click at [963, 165] on div "Bulk Edit" at bounding box center [964, 158] width 153 height 26
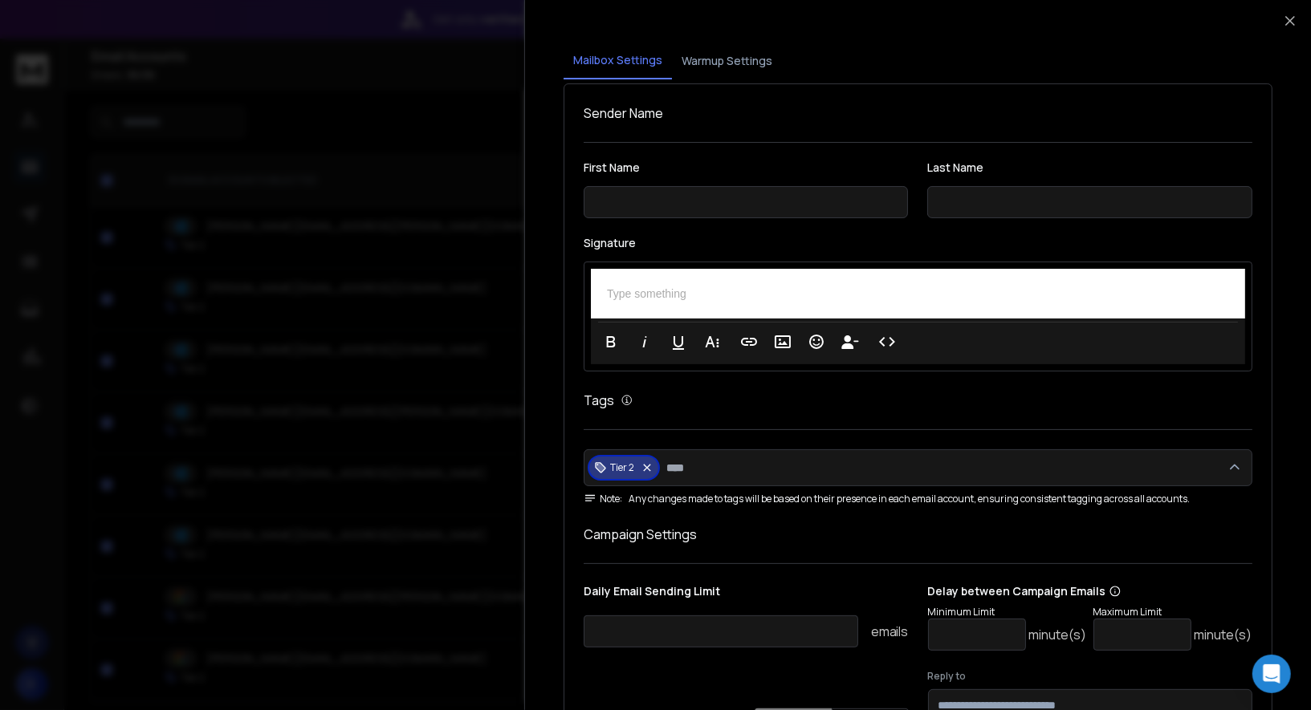
click at [446, 212] on div at bounding box center [655, 355] width 1311 height 710
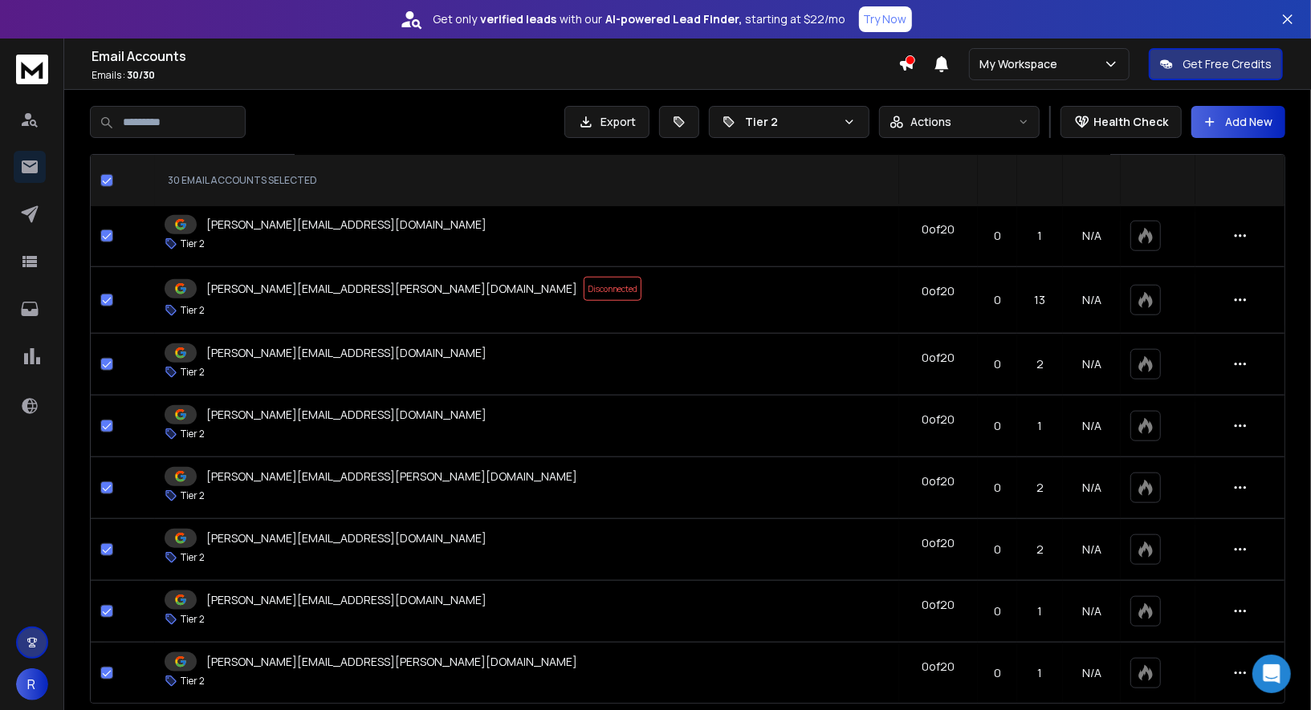
scroll to position [1136, 0]
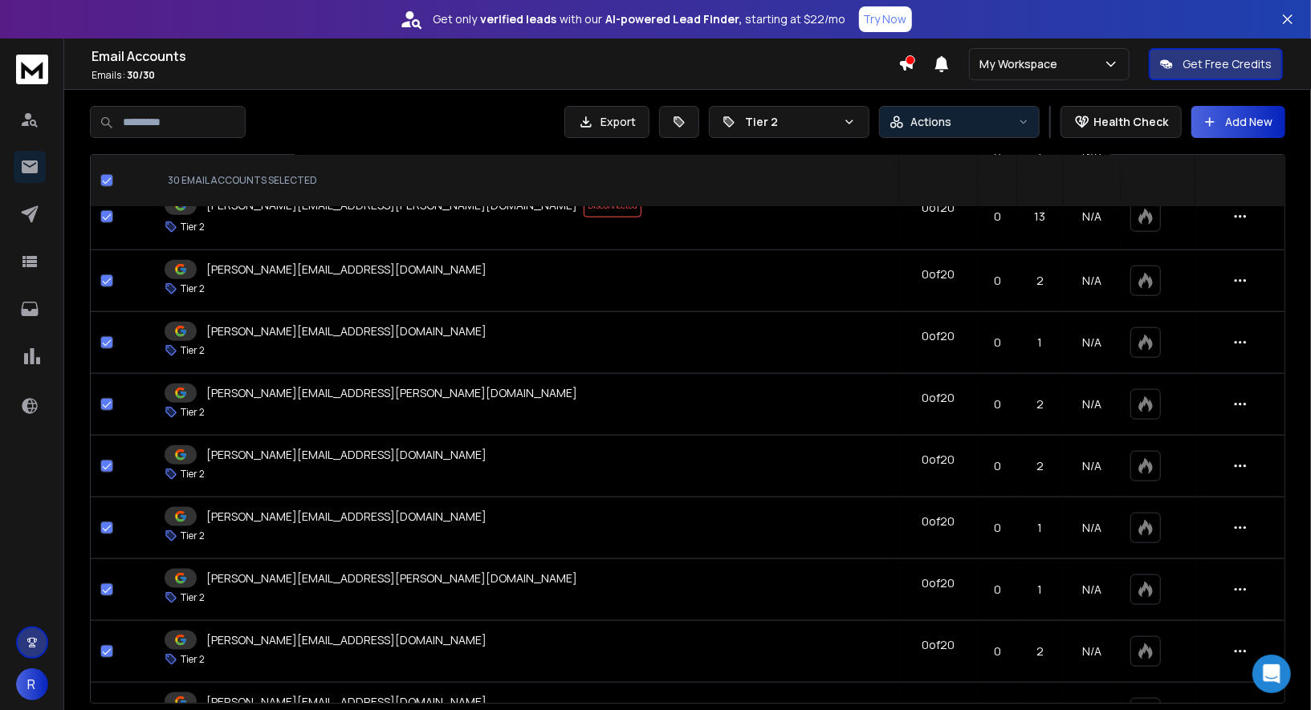
click at [945, 121] on p "Actions" at bounding box center [930, 122] width 41 height 16
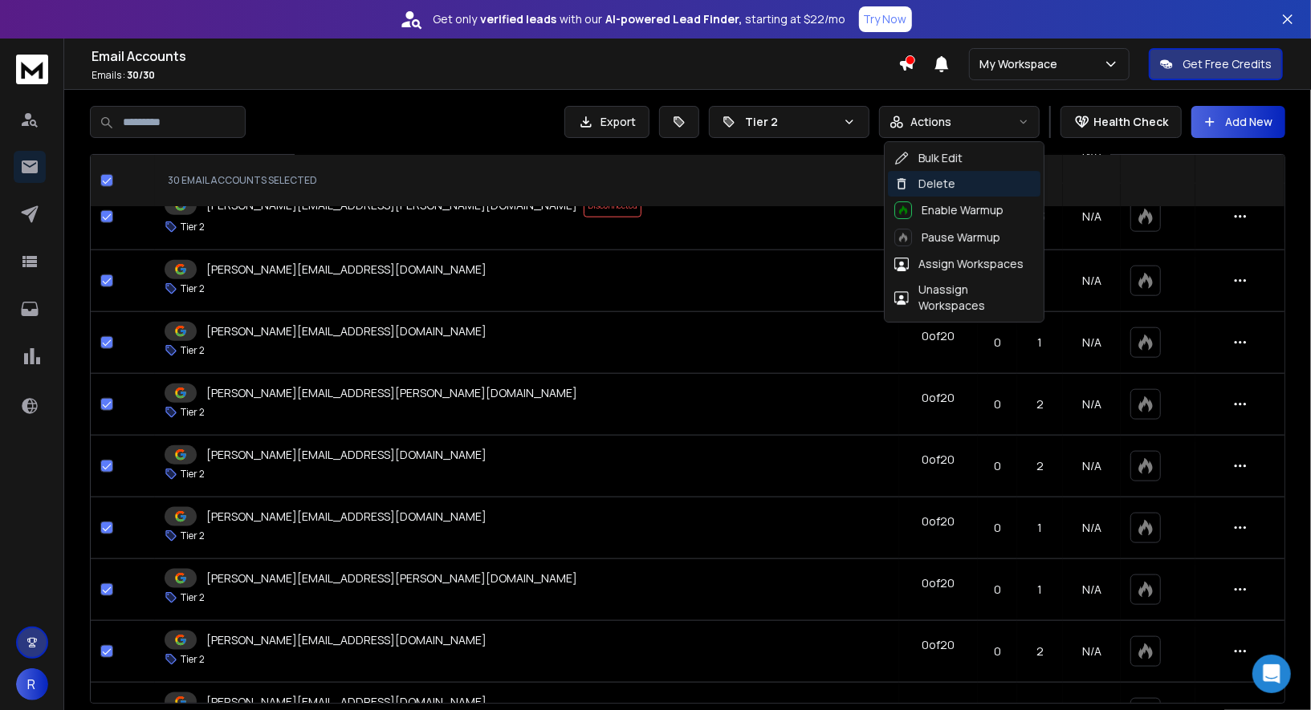
click at [945, 186] on div "Delete" at bounding box center [924, 184] width 61 height 16
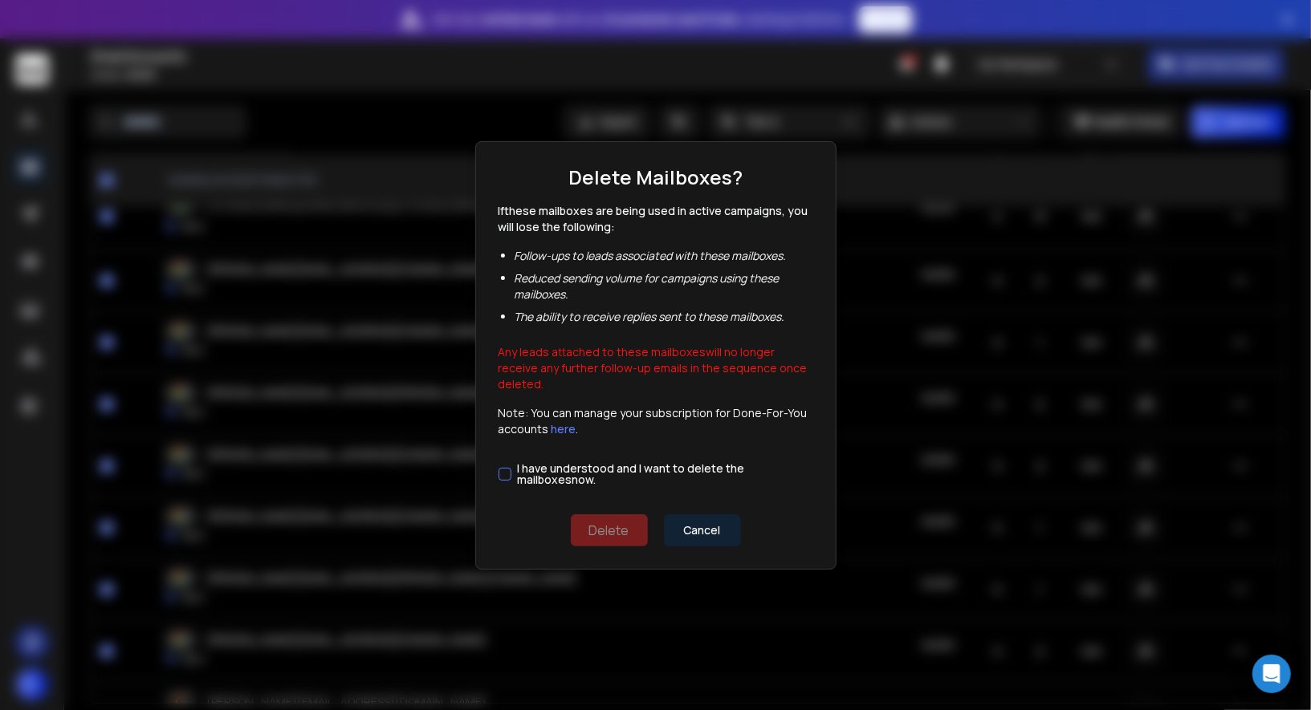
click at [577, 463] on label "I have understood and I want to delete the mailbox es now." at bounding box center [665, 474] width 295 height 22
click at [511, 468] on button "I have understood and I want to delete the mailbox es now." at bounding box center [504, 474] width 13 height 13
click at [611, 519] on button "Delete" at bounding box center [609, 531] width 77 height 32
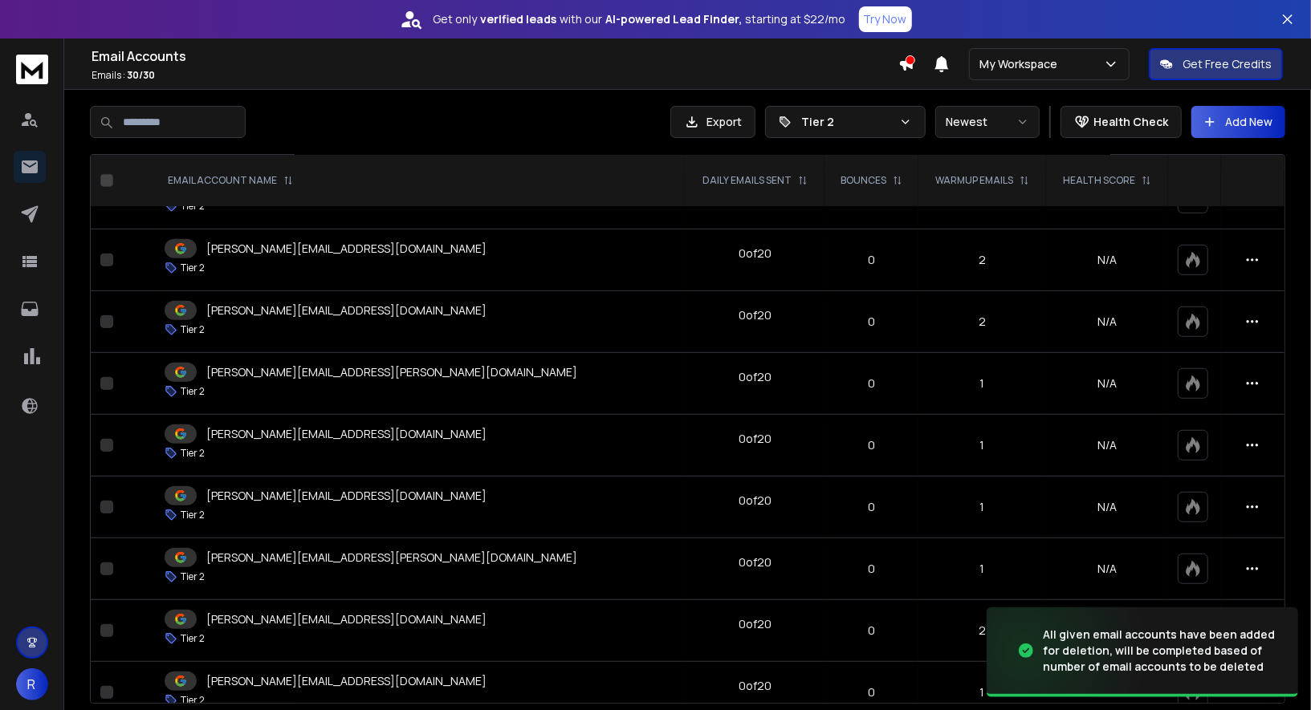
scroll to position [450, 0]
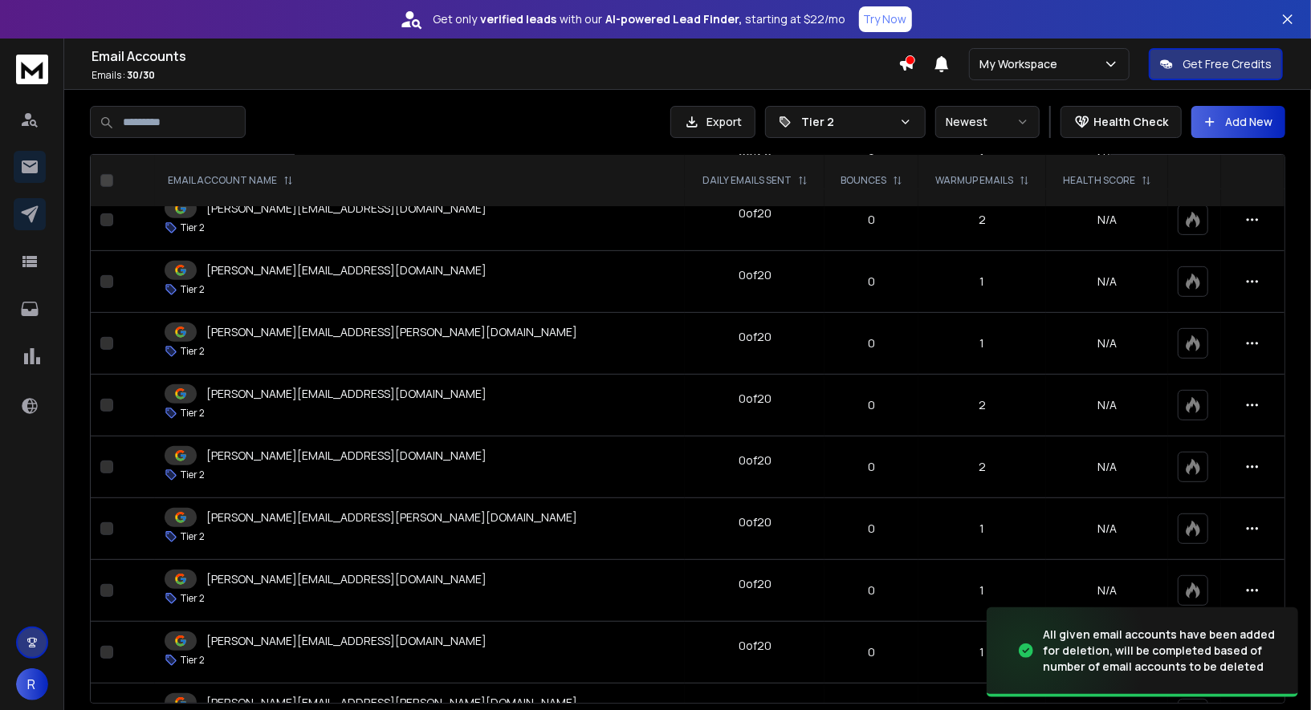
click at [22, 223] on icon at bounding box center [29, 214] width 19 height 19
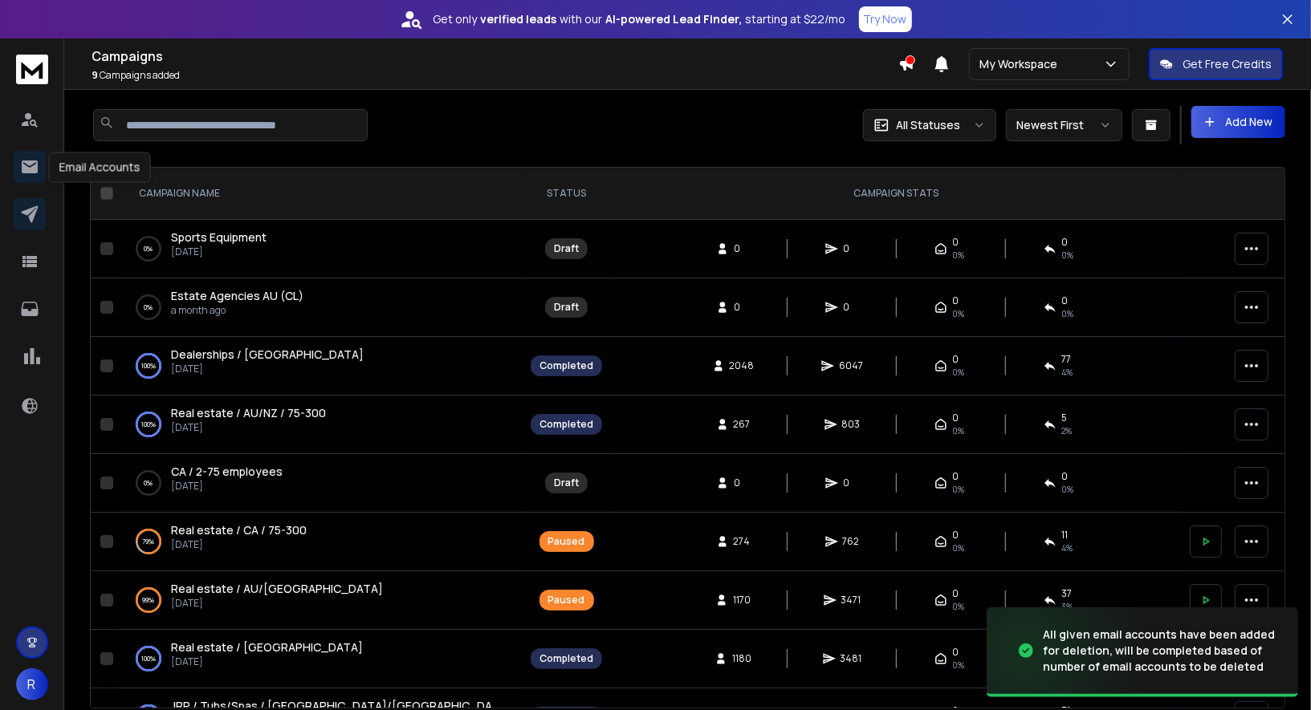
click at [37, 162] on icon at bounding box center [30, 167] width 16 height 13
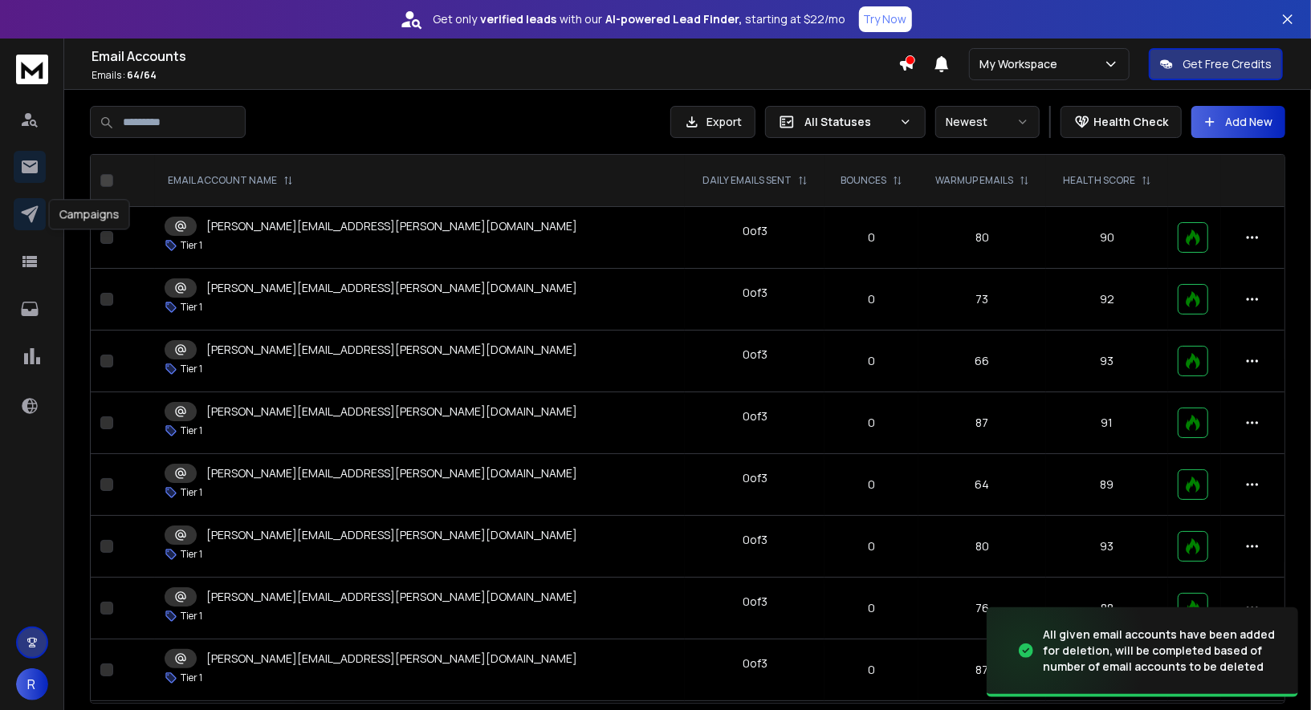
click at [17, 211] on link at bounding box center [30, 214] width 32 height 32
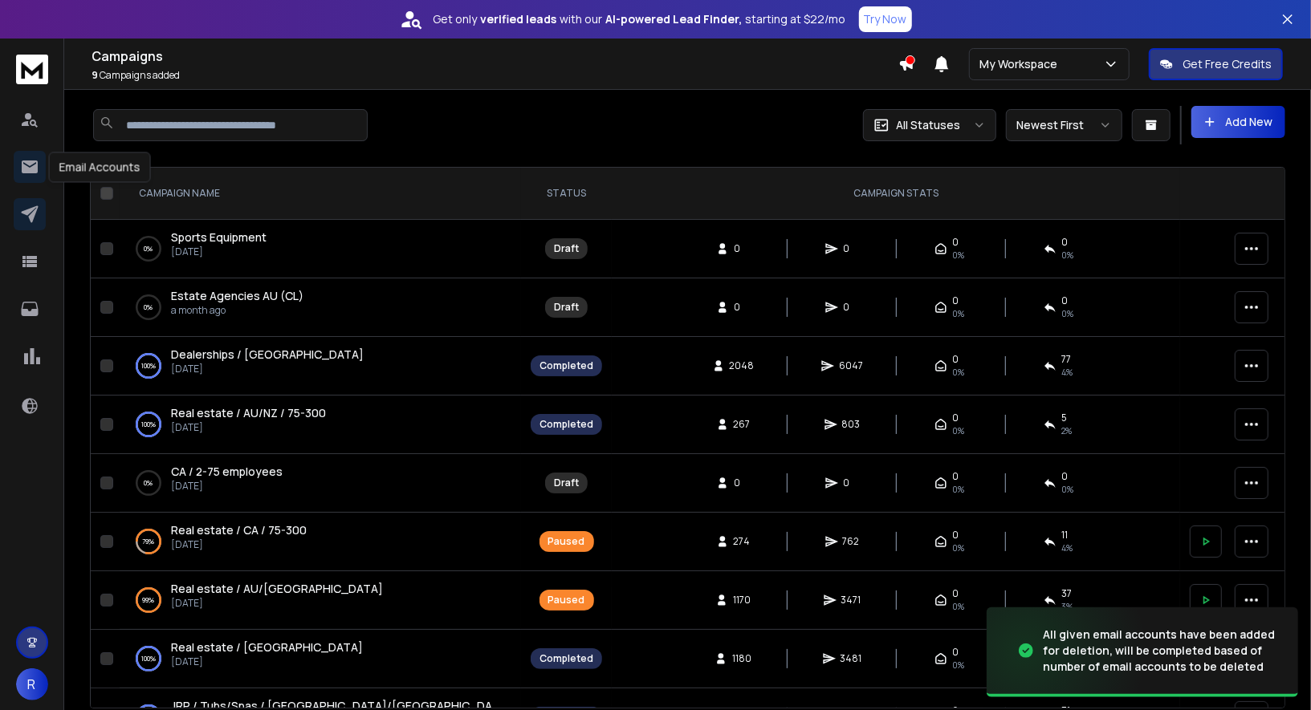
click at [35, 170] on icon at bounding box center [30, 167] width 16 height 13
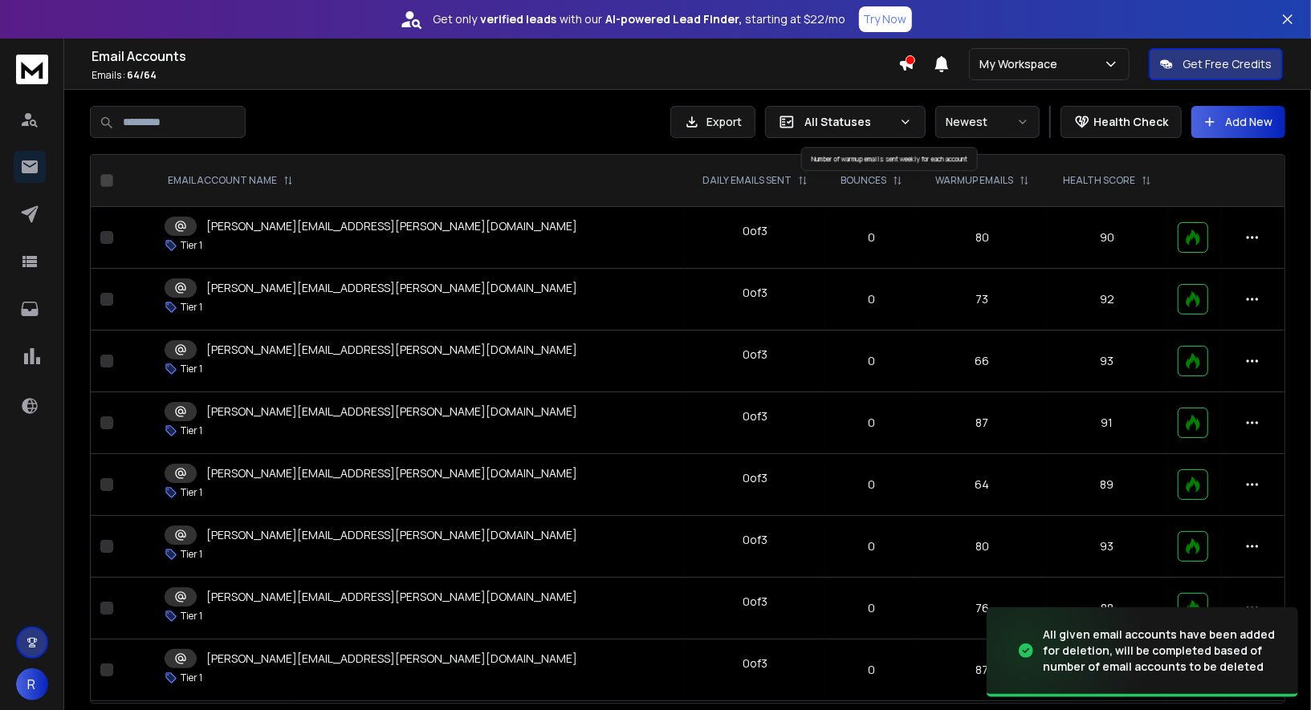
click at [893, 135] on div "All Statuses" at bounding box center [845, 122] width 161 height 32
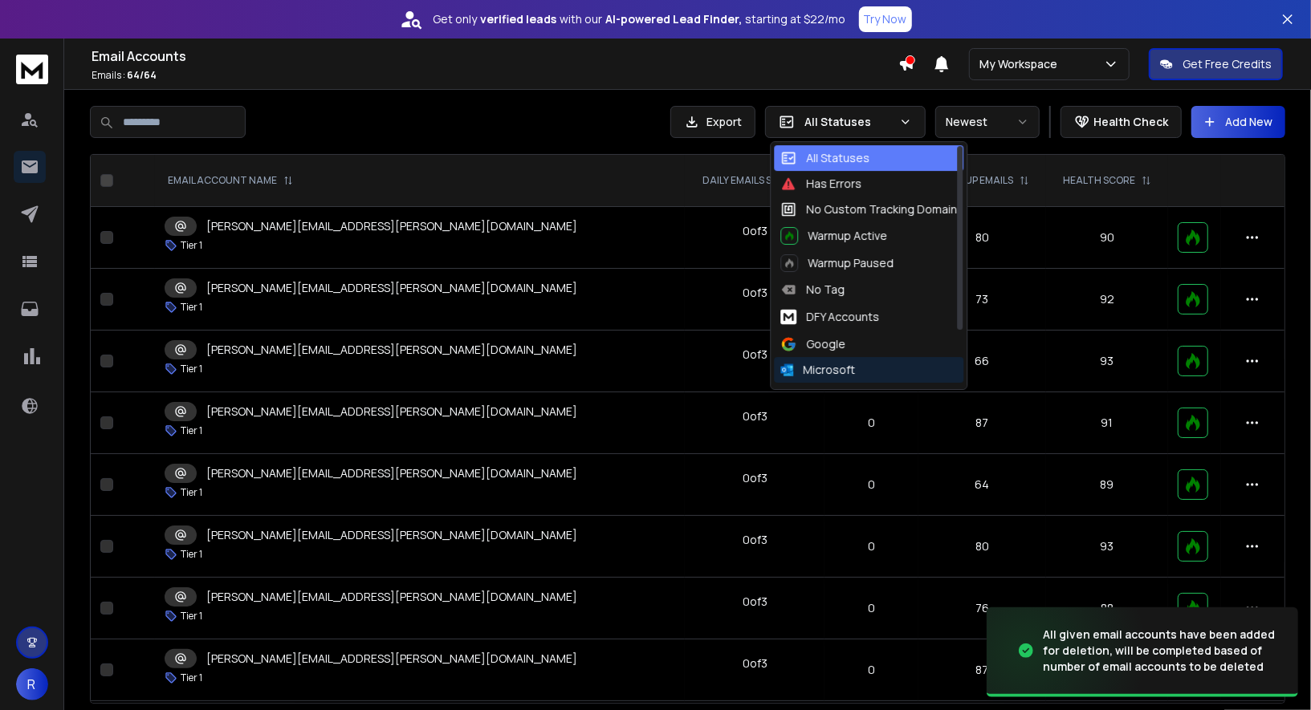
scroll to position [72, 0]
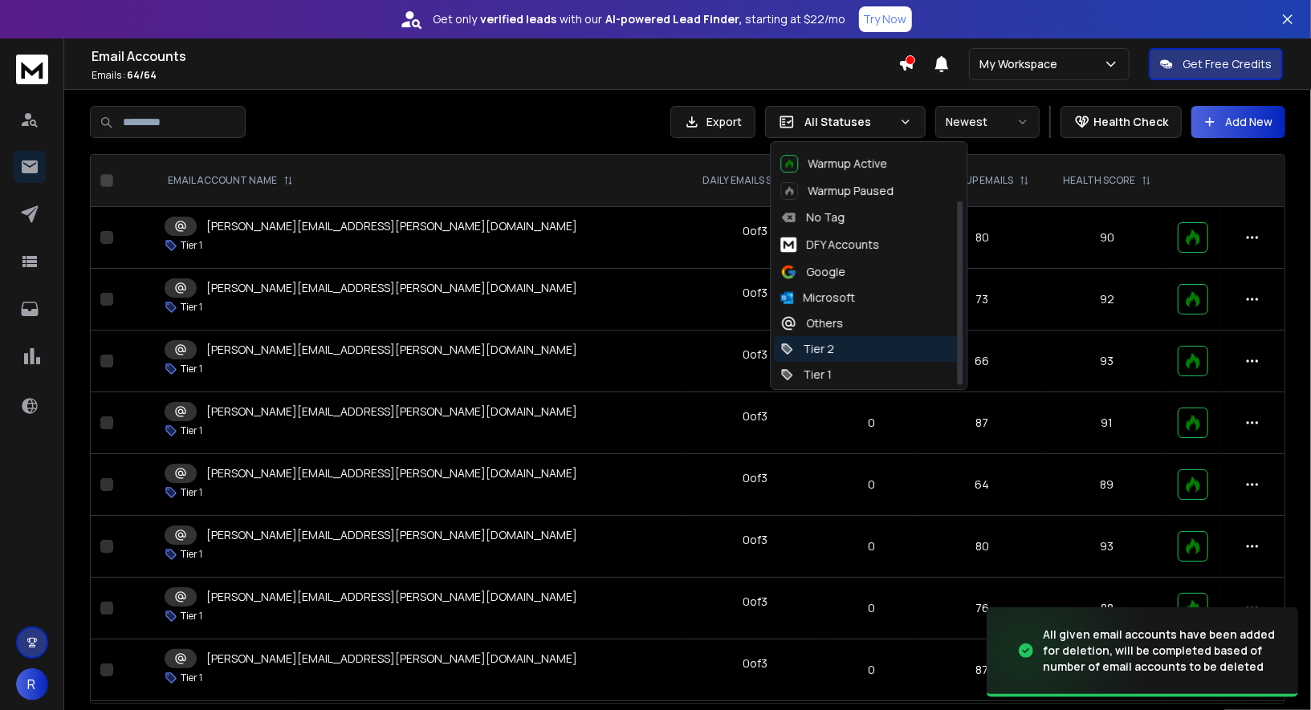
click at [831, 351] on div "Tier 2" at bounding box center [868, 349] width 189 height 26
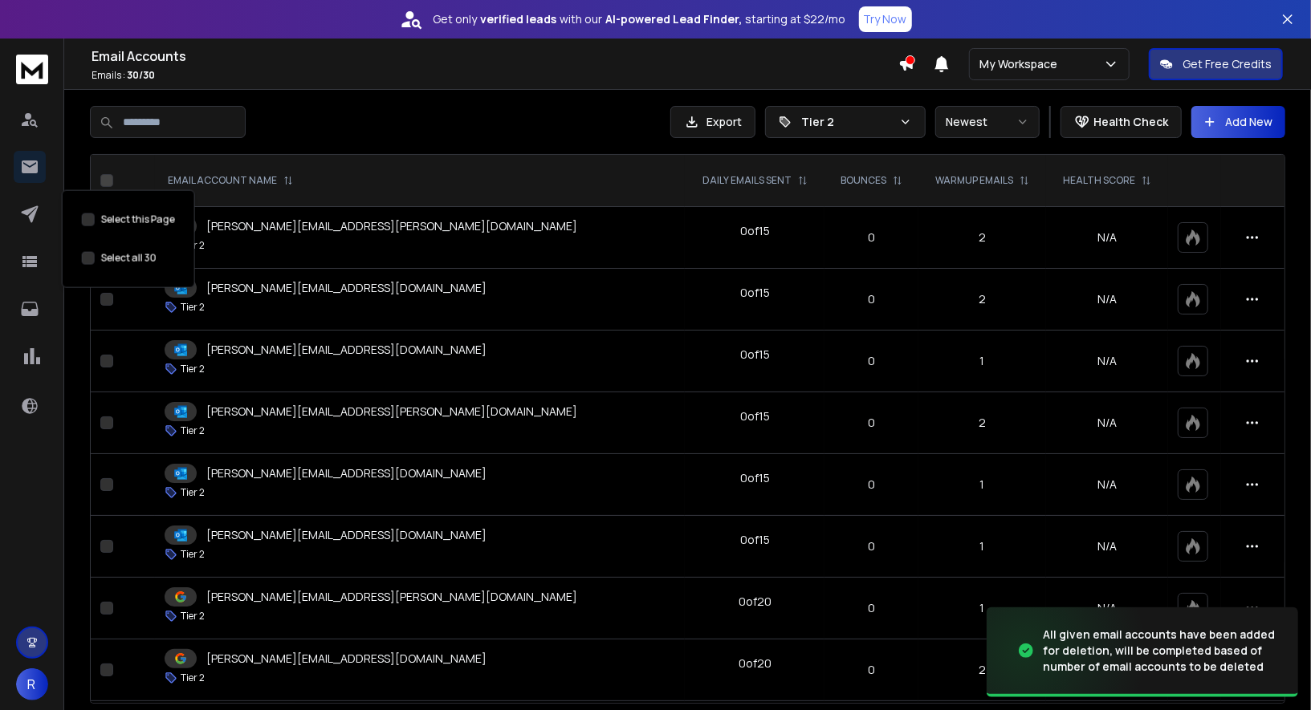
click at [109, 180] on button "Select this Page" at bounding box center [106, 180] width 13 height 13
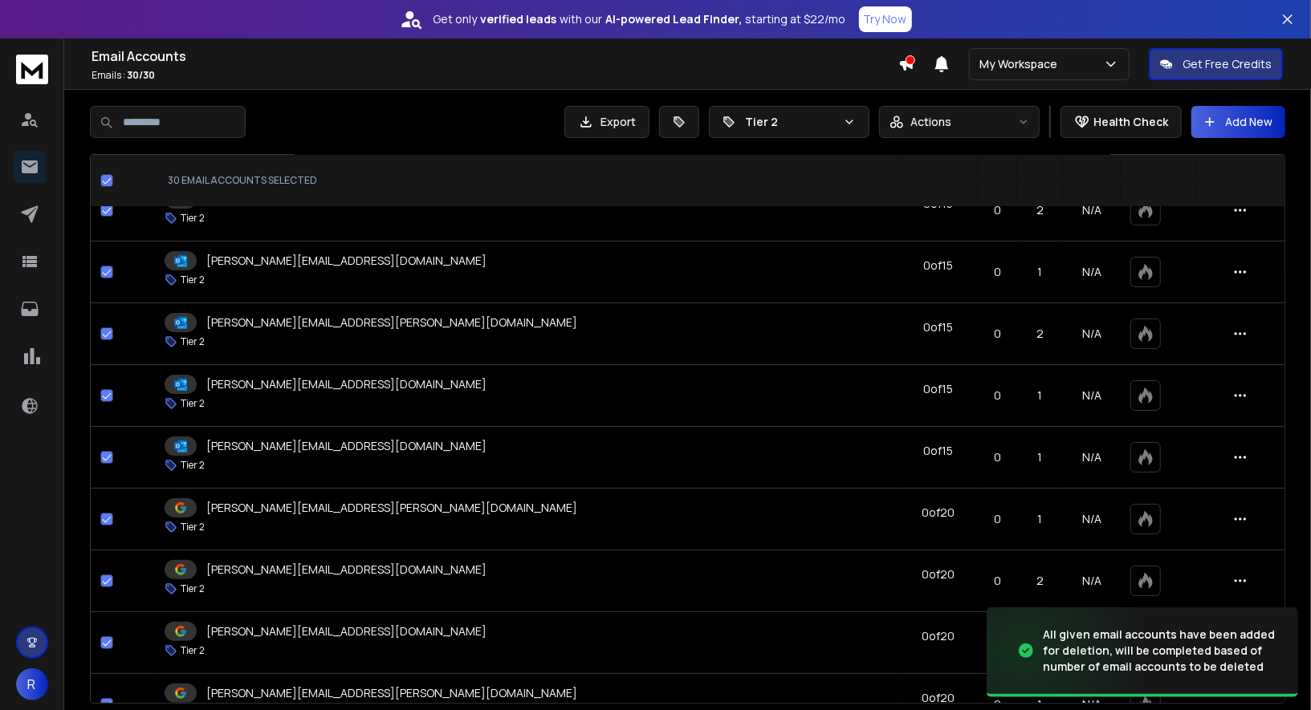
scroll to position [0, 0]
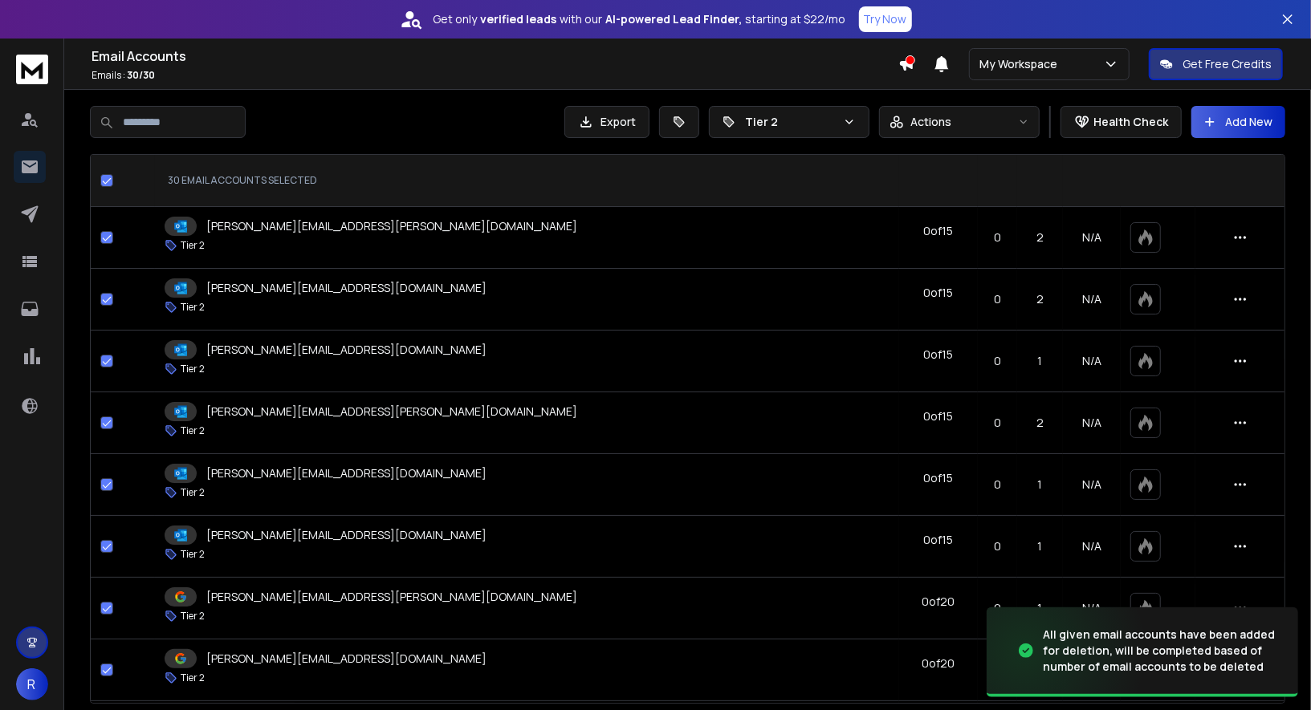
click at [52, 215] on div "R" at bounding box center [32, 378] width 64 height 678
click at [26, 215] on icon at bounding box center [29, 214] width 19 height 19
